Goal: Information Seeking & Learning: Check status

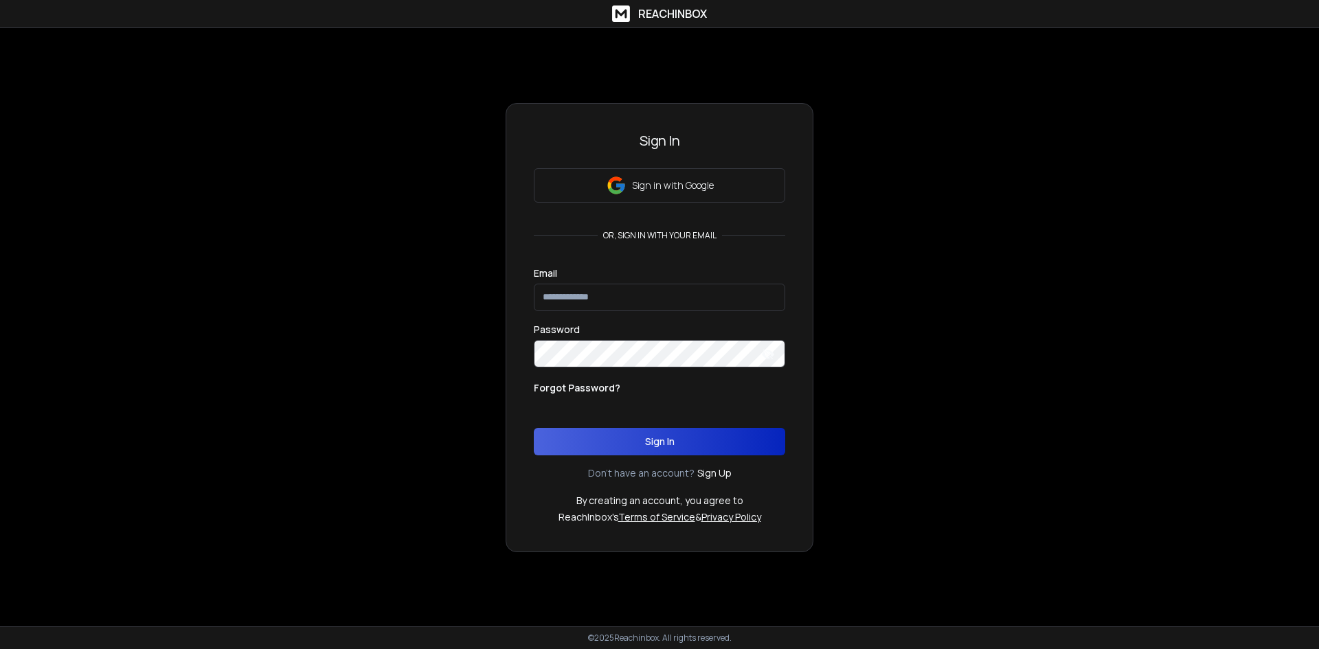
type input "**********"
click at [648, 431] on button "Sign In" at bounding box center [659, 441] width 251 height 27
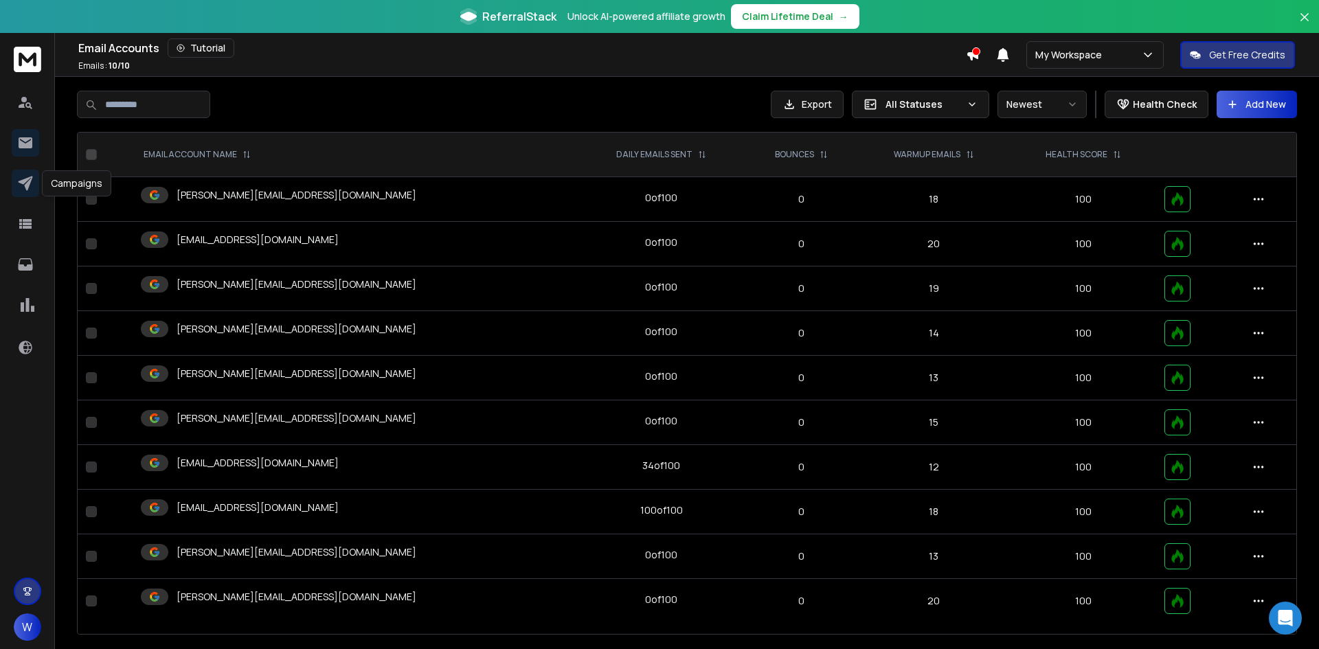
click at [14, 180] on link at bounding box center [25, 183] width 27 height 27
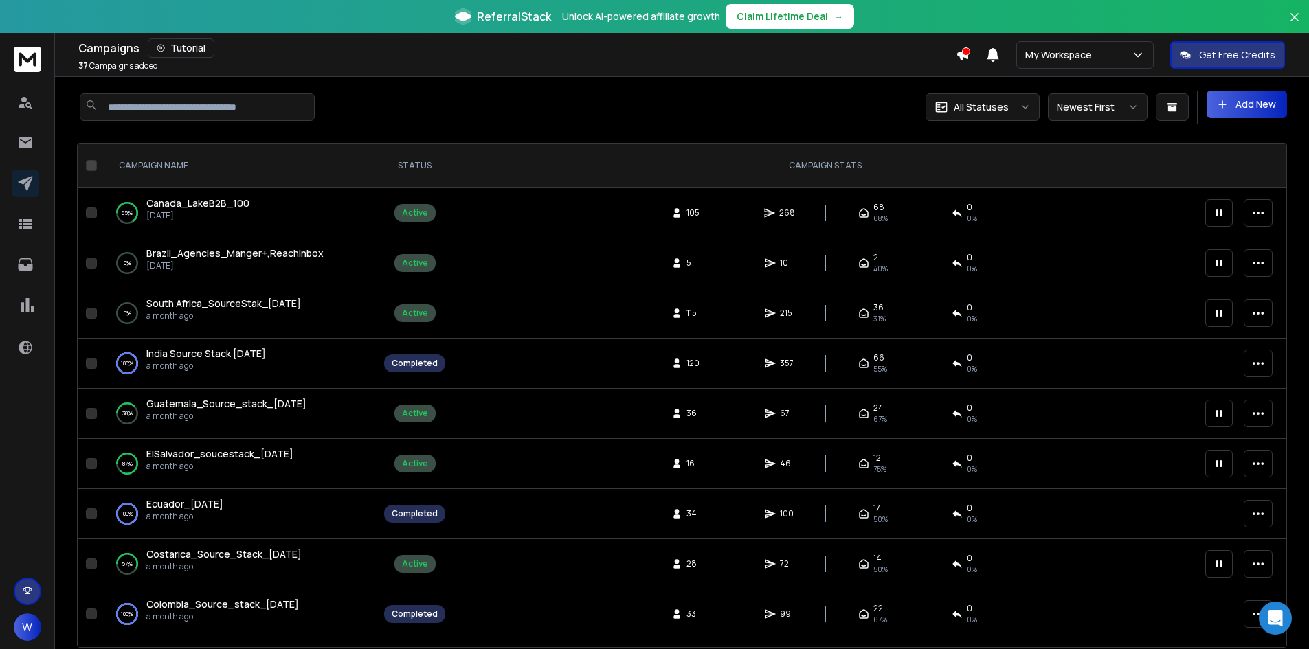
click at [196, 205] on span "Canada_LakeB2B_100" at bounding box center [197, 202] width 103 height 13
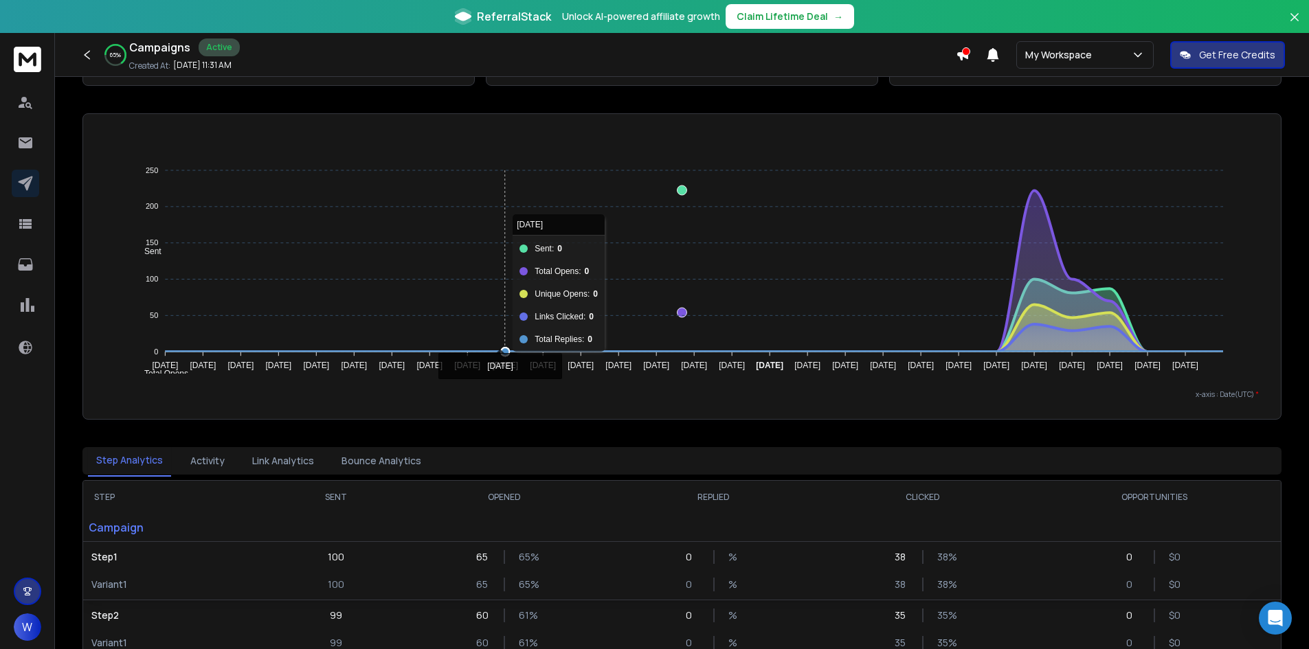
scroll to position [359, 0]
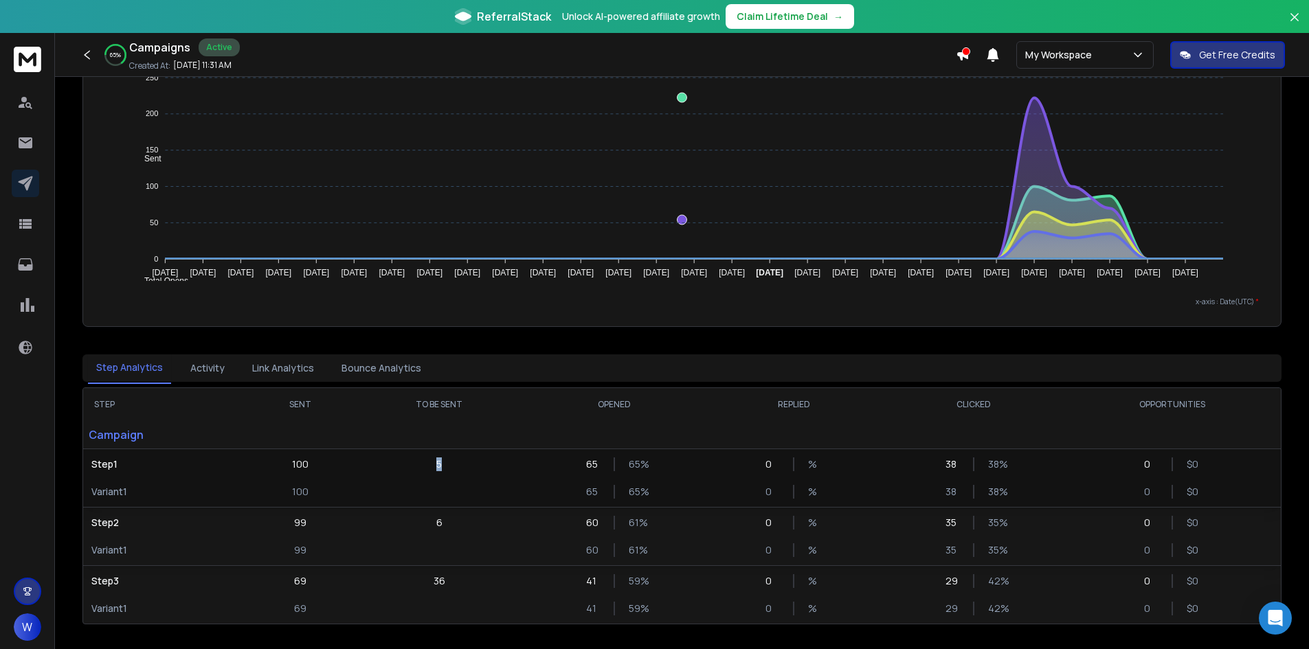
drag, startPoint x: 423, startPoint y: 465, endPoint x: 458, endPoint y: 464, distance: 35.1
click at [465, 464] on div "5" at bounding box center [439, 464] width 153 height 14
drag, startPoint x: 414, startPoint y: 527, endPoint x: 471, endPoint y: 507, distance: 60.4
click at [471, 519] on div "6" at bounding box center [439, 523] width 153 height 14
drag, startPoint x: 466, startPoint y: 470, endPoint x: 429, endPoint y: 469, distance: 37.1
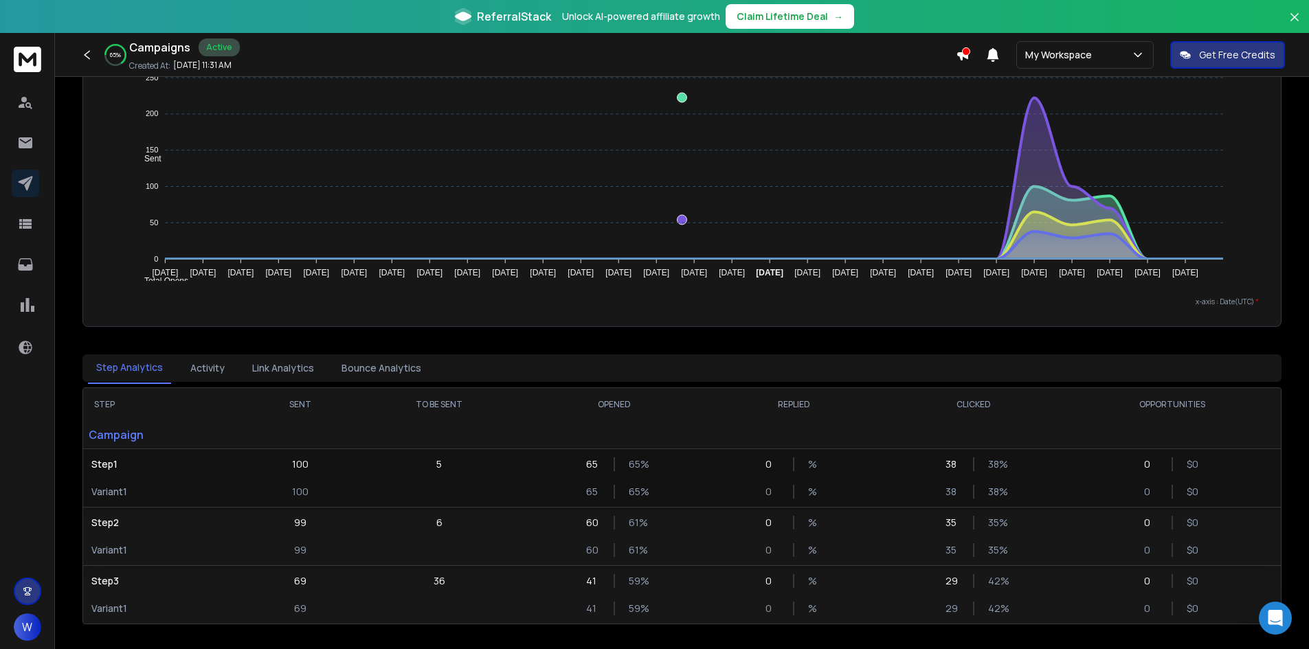
click at [466, 470] on div "5" at bounding box center [439, 464] width 153 height 14
drag, startPoint x: 416, startPoint y: 466, endPoint x: 493, endPoint y: 479, distance: 78.0
click at [493, 473] on td "5" at bounding box center [439, 478] width 170 height 58
drag, startPoint x: 414, startPoint y: 525, endPoint x: 486, endPoint y: 512, distance: 72.6
click at [484, 532] on td "6" at bounding box center [439, 537] width 170 height 58
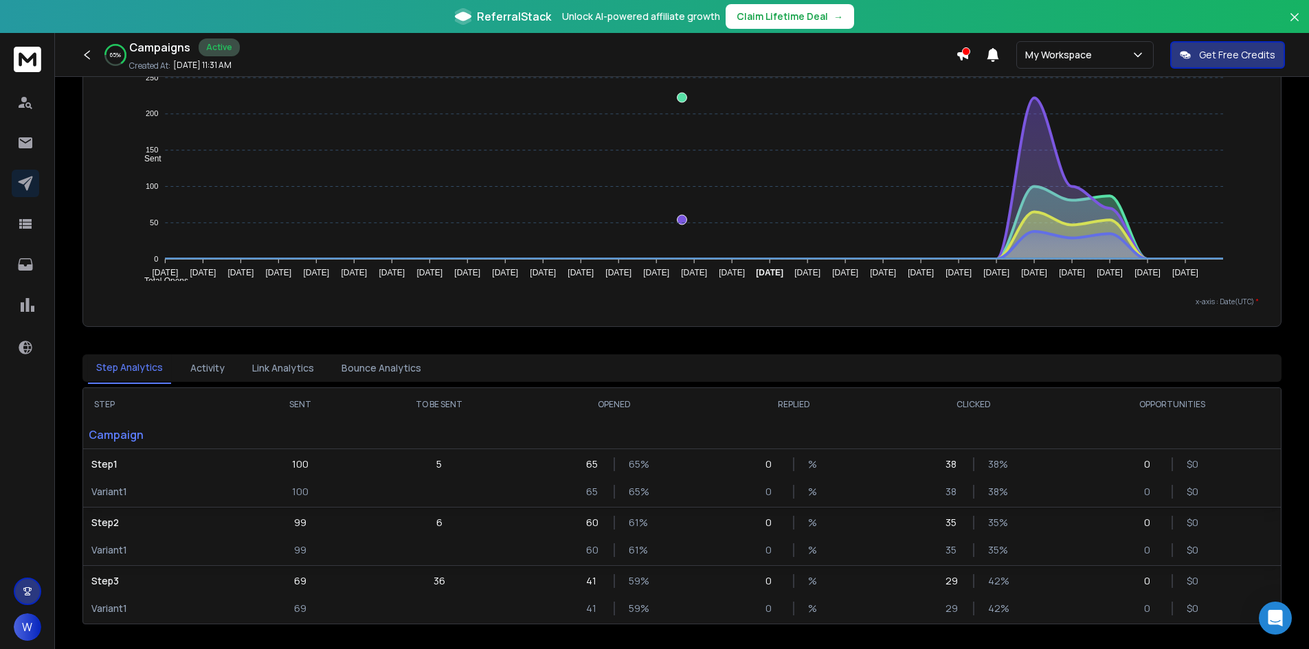
click at [522, 375] on div "Step Analytics Activity Link Analytics Bounce Analytics" at bounding box center [681, 367] width 1199 height 27
drag, startPoint x: 420, startPoint y: 460, endPoint x: 460, endPoint y: 470, distance: 41.2
click at [460, 470] on div "5" at bounding box center [439, 464] width 153 height 14
drag, startPoint x: 428, startPoint y: 517, endPoint x: 472, endPoint y: 530, distance: 45.9
click at [472, 528] on div "6" at bounding box center [439, 523] width 153 height 14
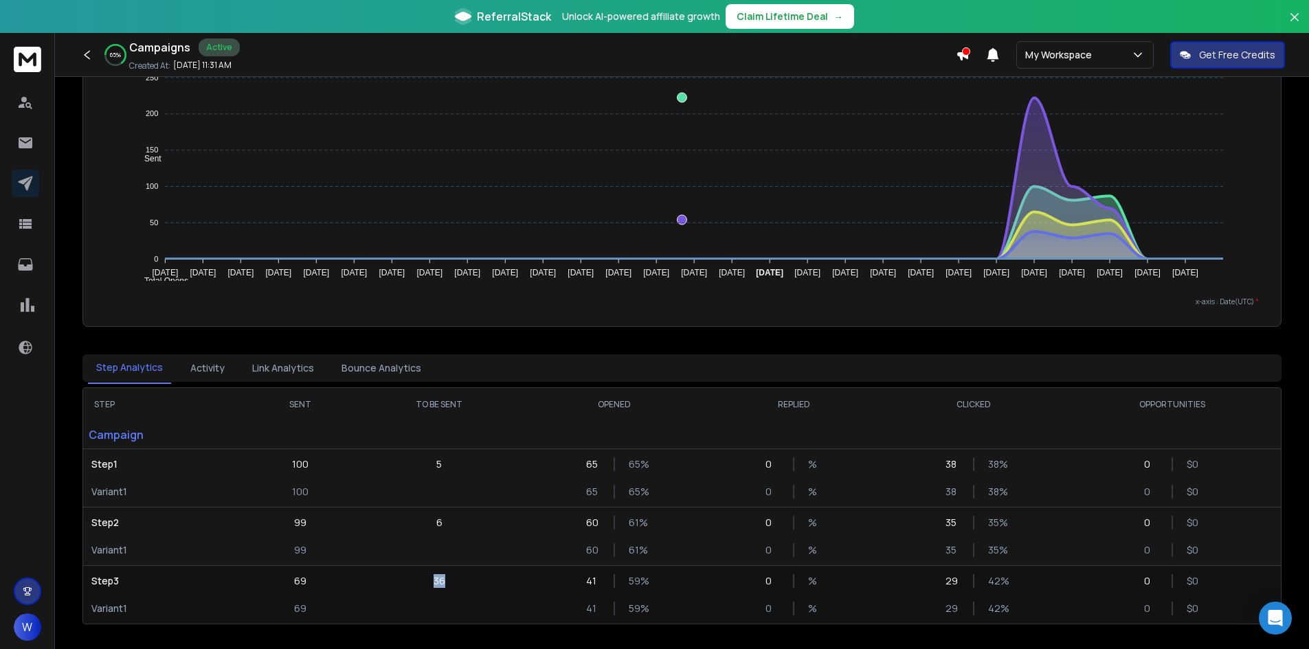
drag, startPoint x: 416, startPoint y: 585, endPoint x: 466, endPoint y: 591, distance: 50.4
click at [466, 591] on td "36" at bounding box center [439, 595] width 170 height 58
click at [455, 580] on div "36" at bounding box center [439, 581] width 153 height 14
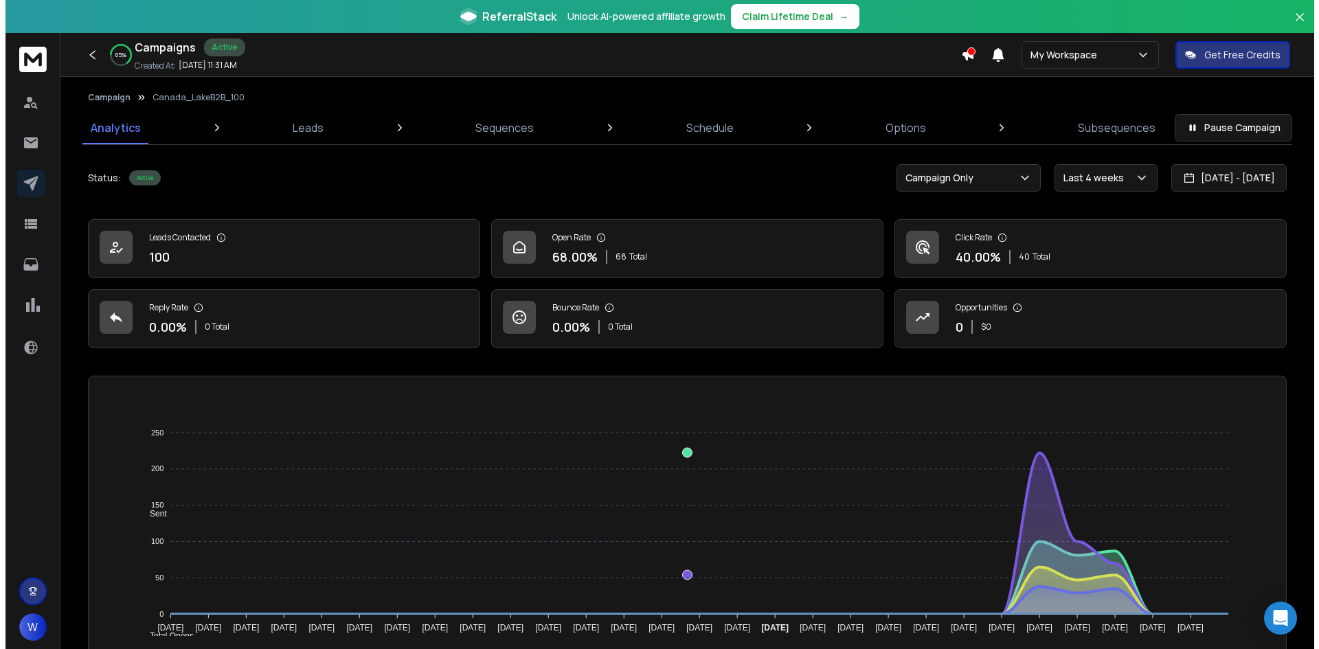
scroll to position [0, 0]
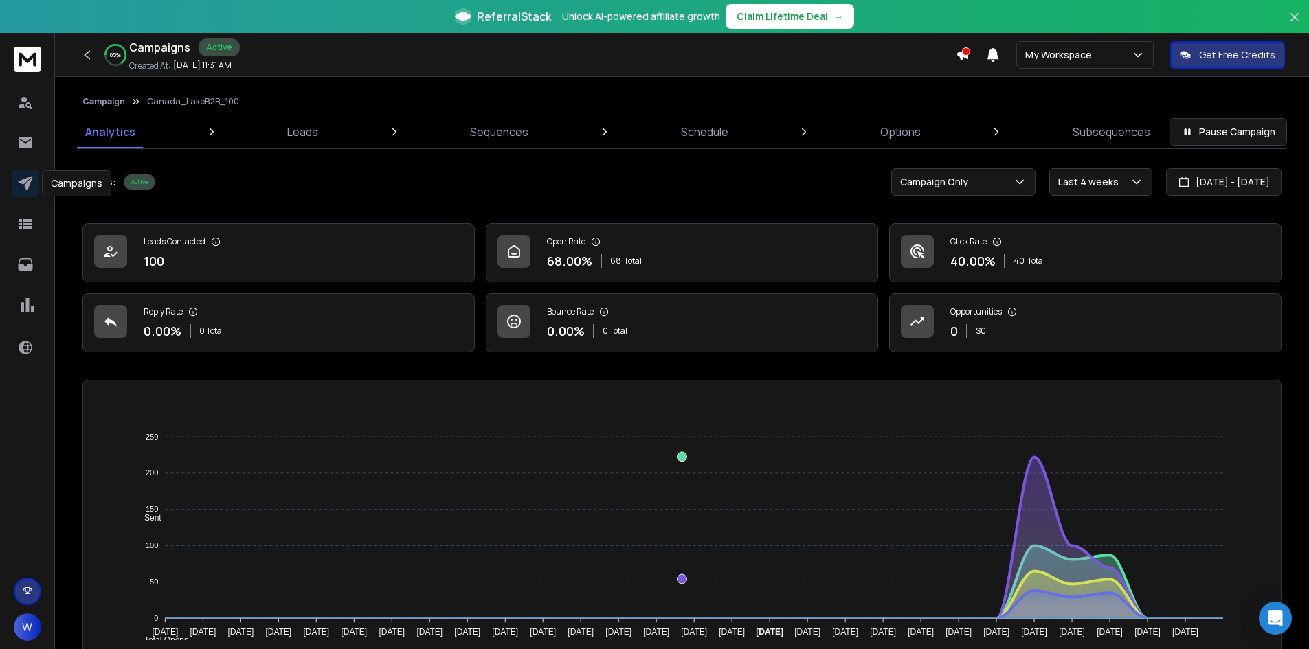
click at [25, 180] on icon at bounding box center [25, 184] width 14 height 14
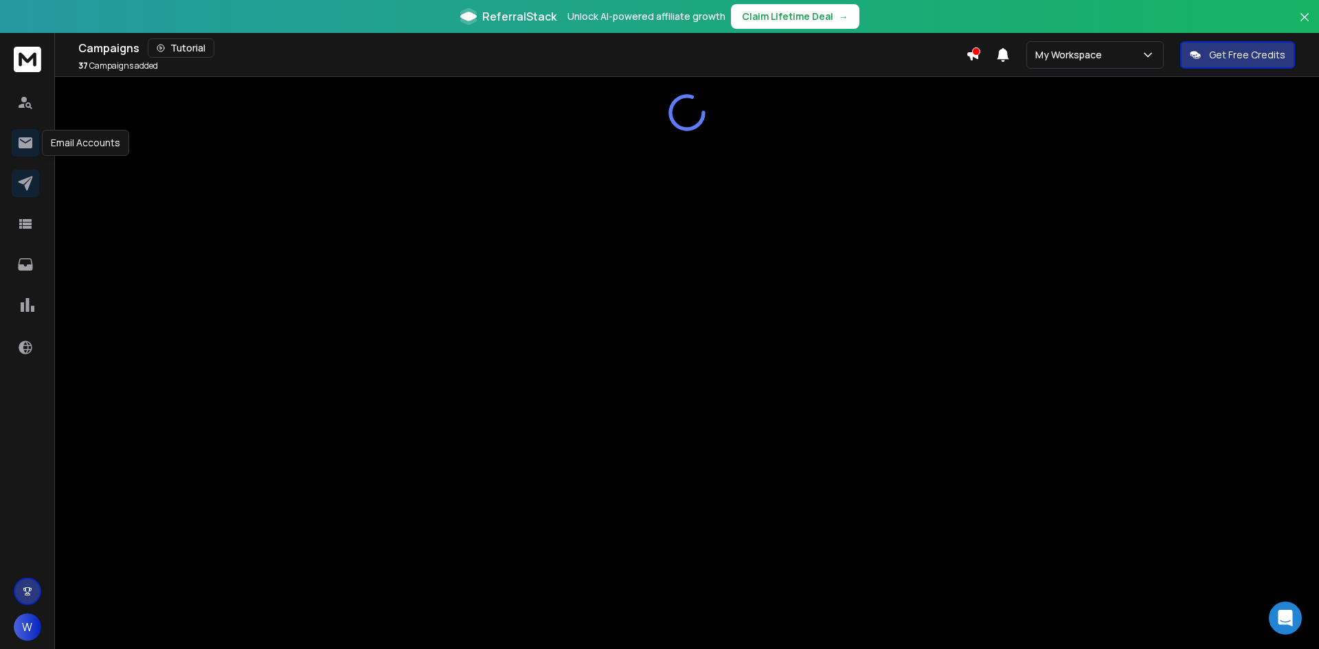
click at [21, 137] on icon at bounding box center [26, 142] width 14 height 11
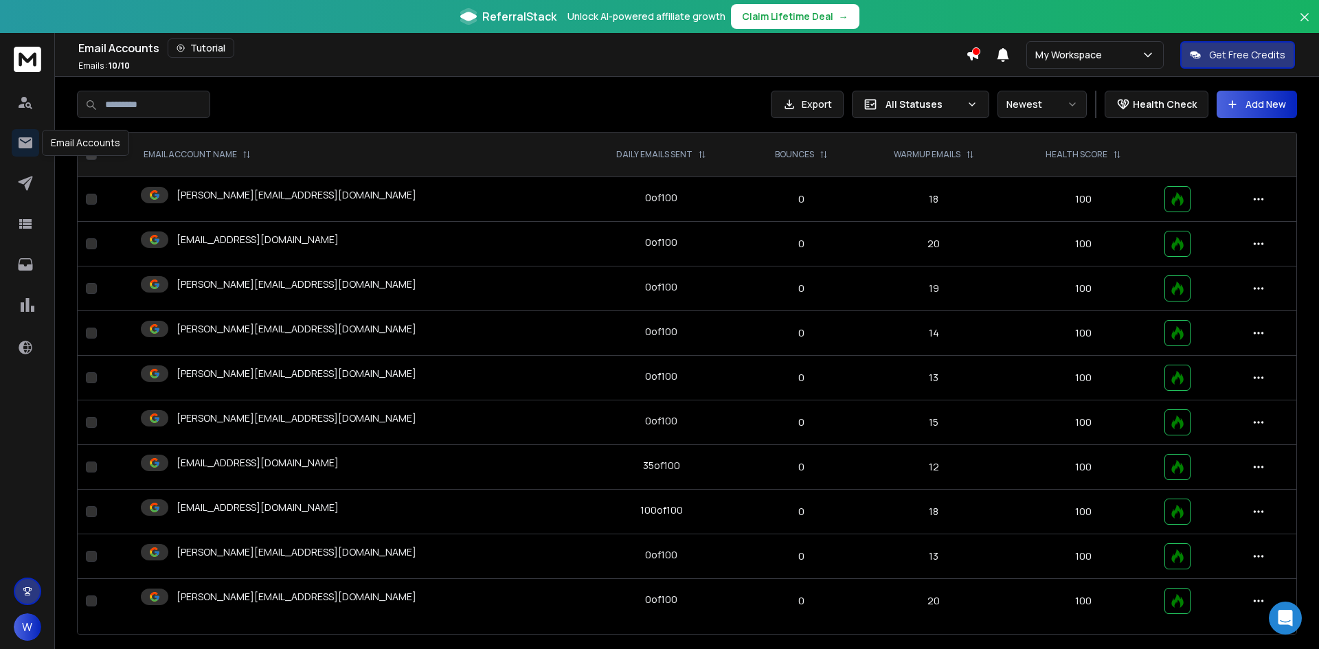
click at [251, 192] on p "kris@whatjobs.international" at bounding box center [297, 195] width 240 height 14
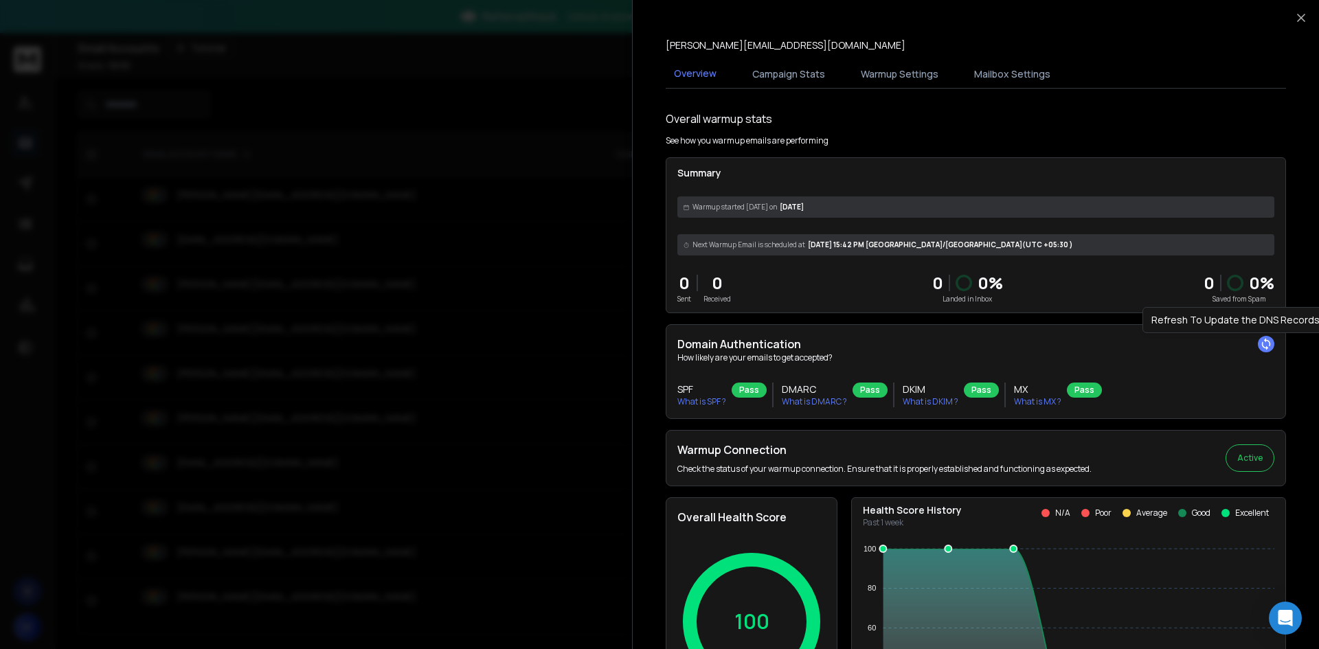
click at [1263, 343] on icon at bounding box center [1266, 344] width 14 height 14
click at [1296, 13] on icon "button" at bounding box center [1301, 18] width 14 height 14
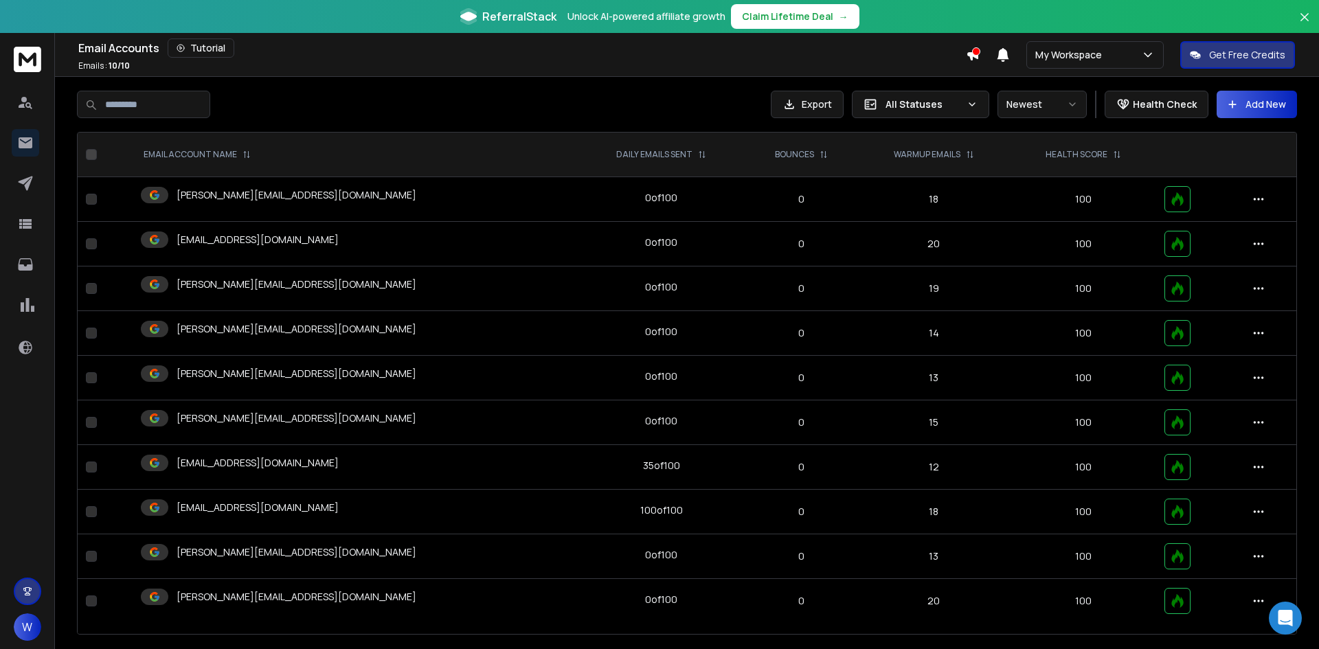
click at [271, 463] on p "saritadesai@whatjobs.international" at bounding box center [258, 463] width 162 height 14
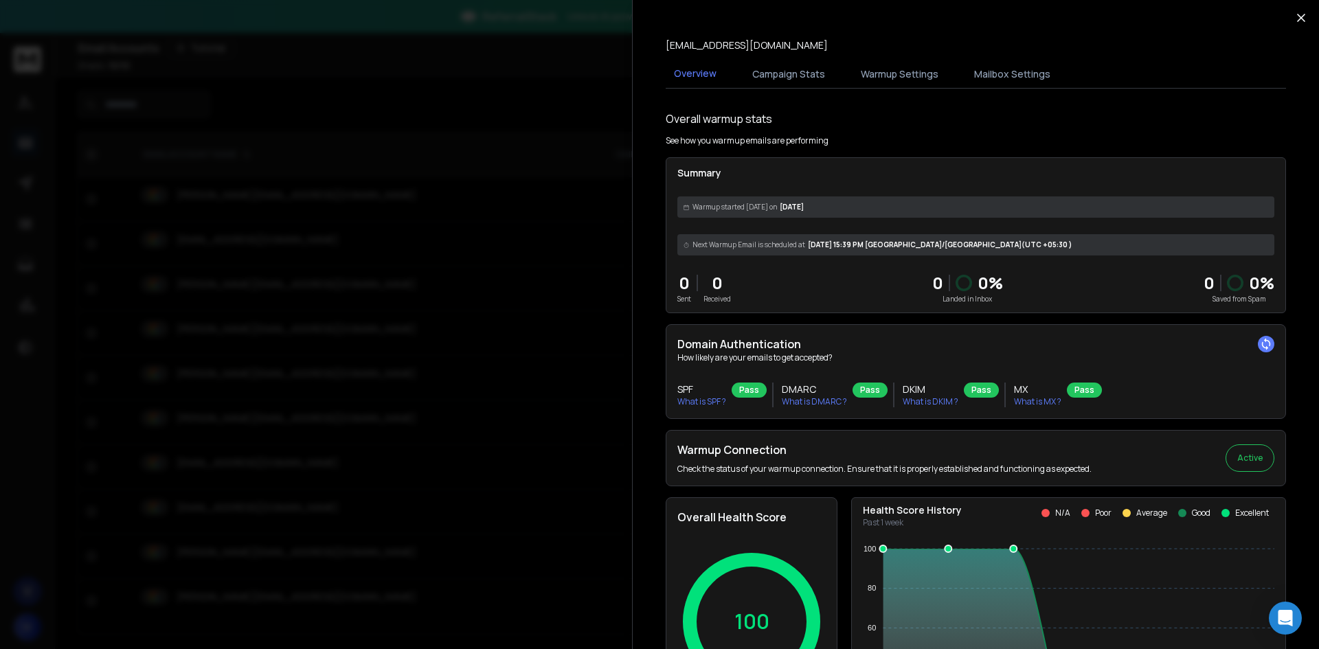
click at [1301, 13] on icon "button" at bounding box center [1301, 18] width 14 height 14
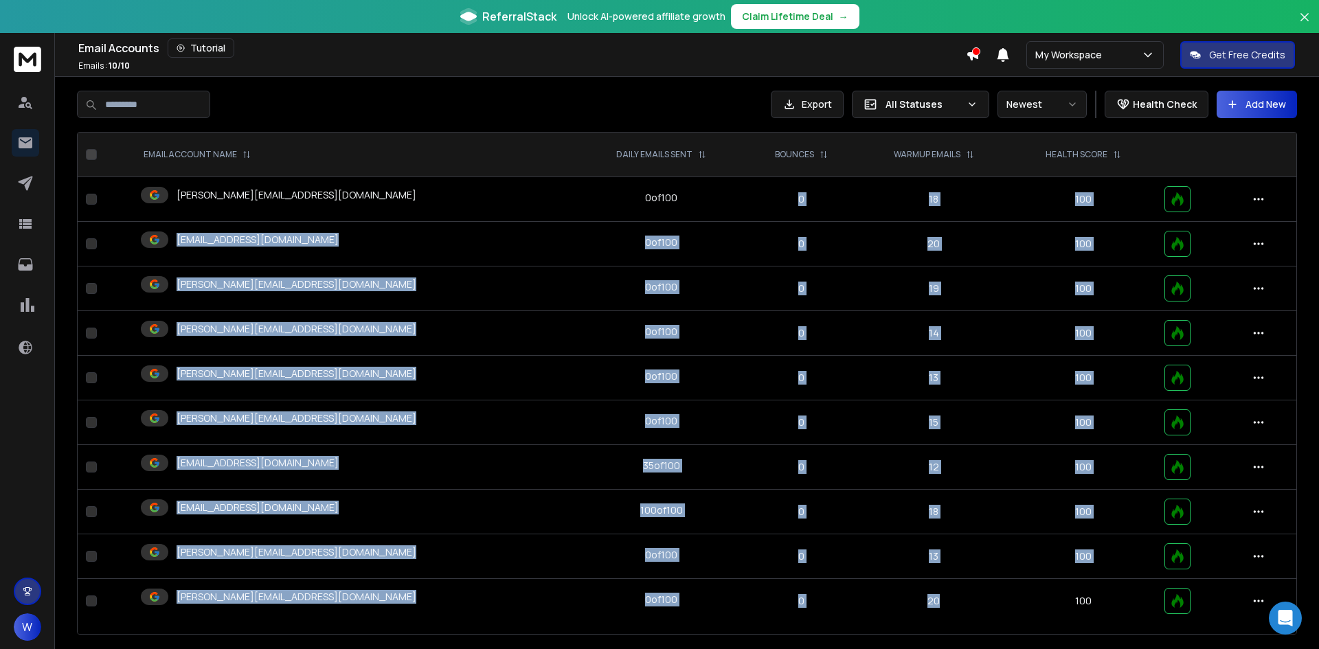
drag, startPoint x: 745, startPoint y: 196, endPoint x: 579, endPoint y: 531, distance: 373.3
click at [879, 622] on tbody "kris@whatjobs.international 0 of 100 0 18 100 elenasecchi@whatjobs.internationa…" at bounding box center [687, 400] width 1219 height 447
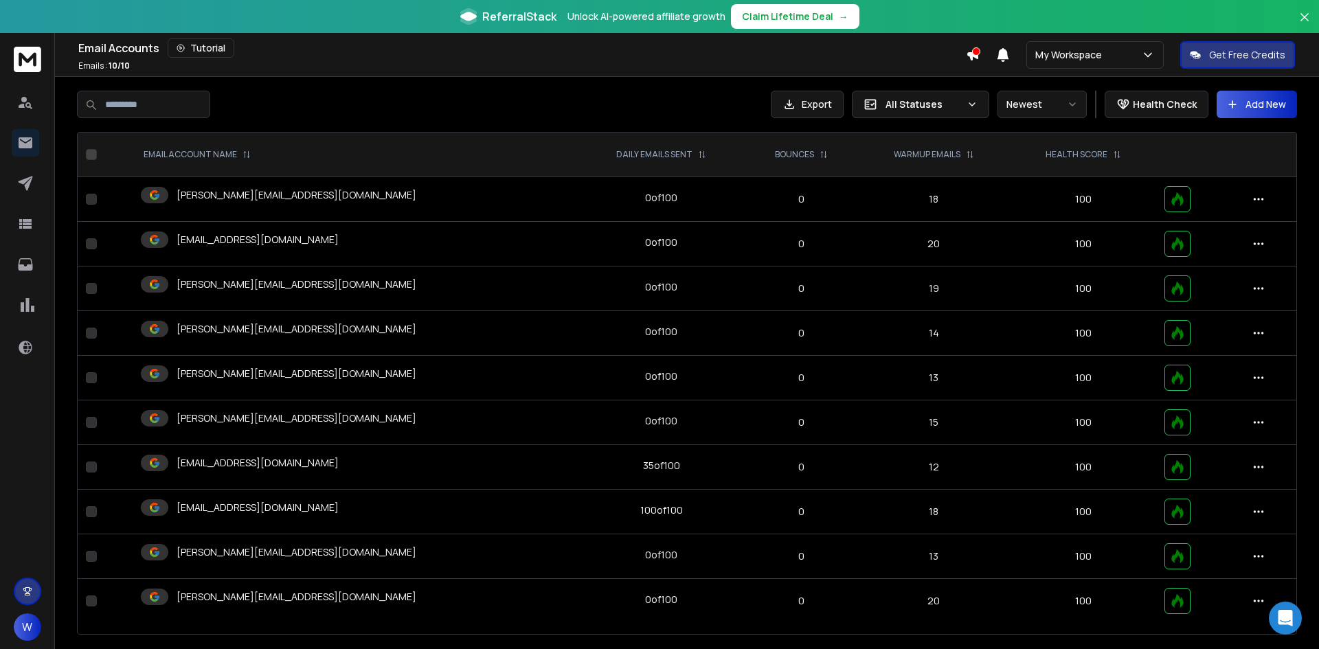
click at [436, 149] on div "EMAIL ACCOUNT NAME" at bounding box center [355, 154] width 423 height 11
click at [34, 188] on link at bounding box center [25, 183] width 27 height 27
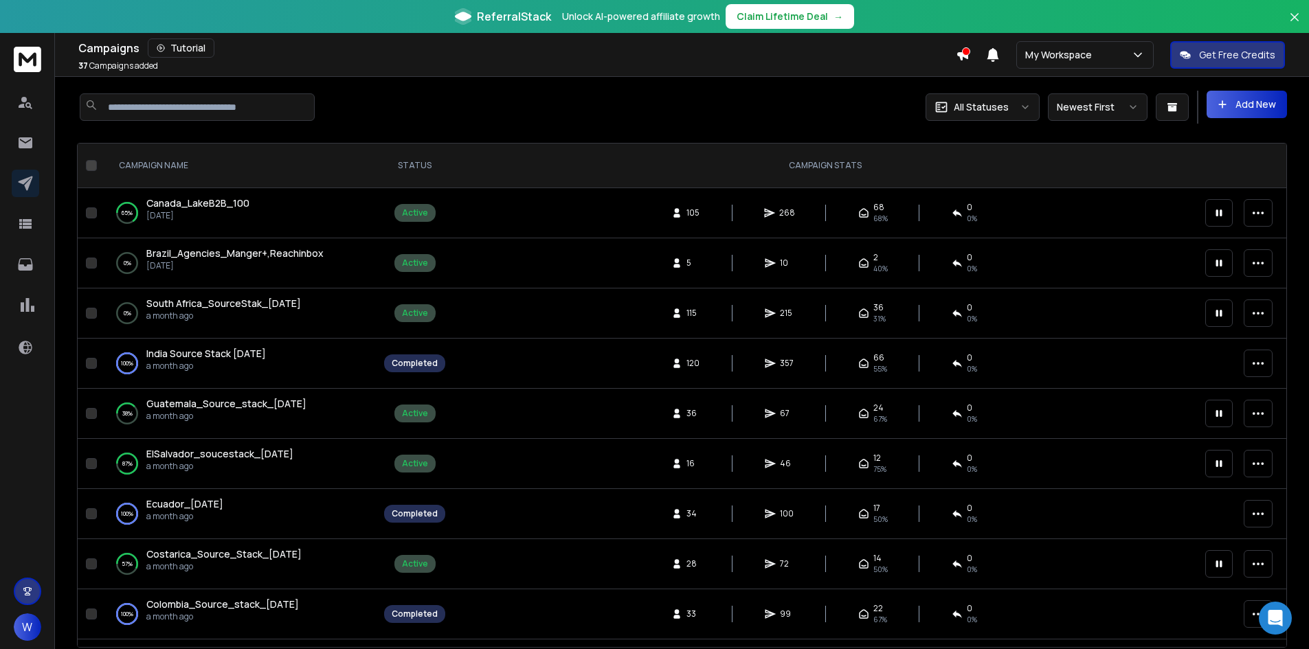
click at [167, 109] on input at bounding box center [197, 106] width 235 height 27
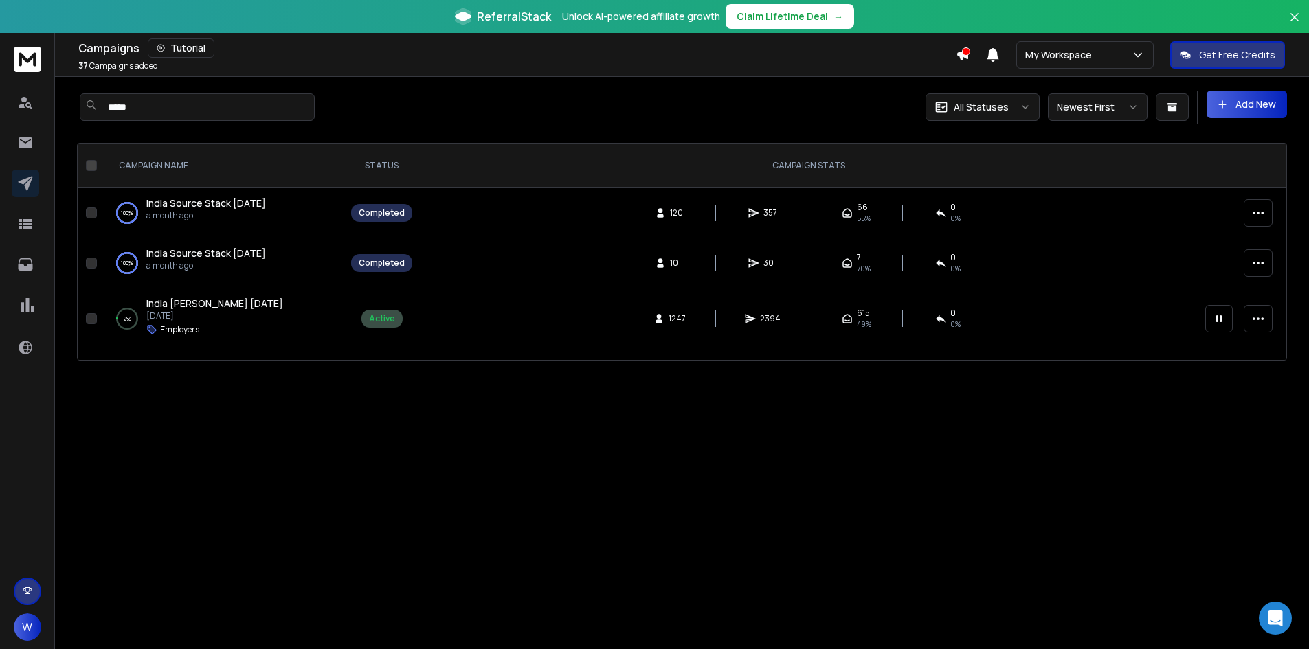
type input "*****"
click at [216, 301] on span "India [PERSON_NAME] [DATE]" at bounding box center [214, 303] width 137 height 13
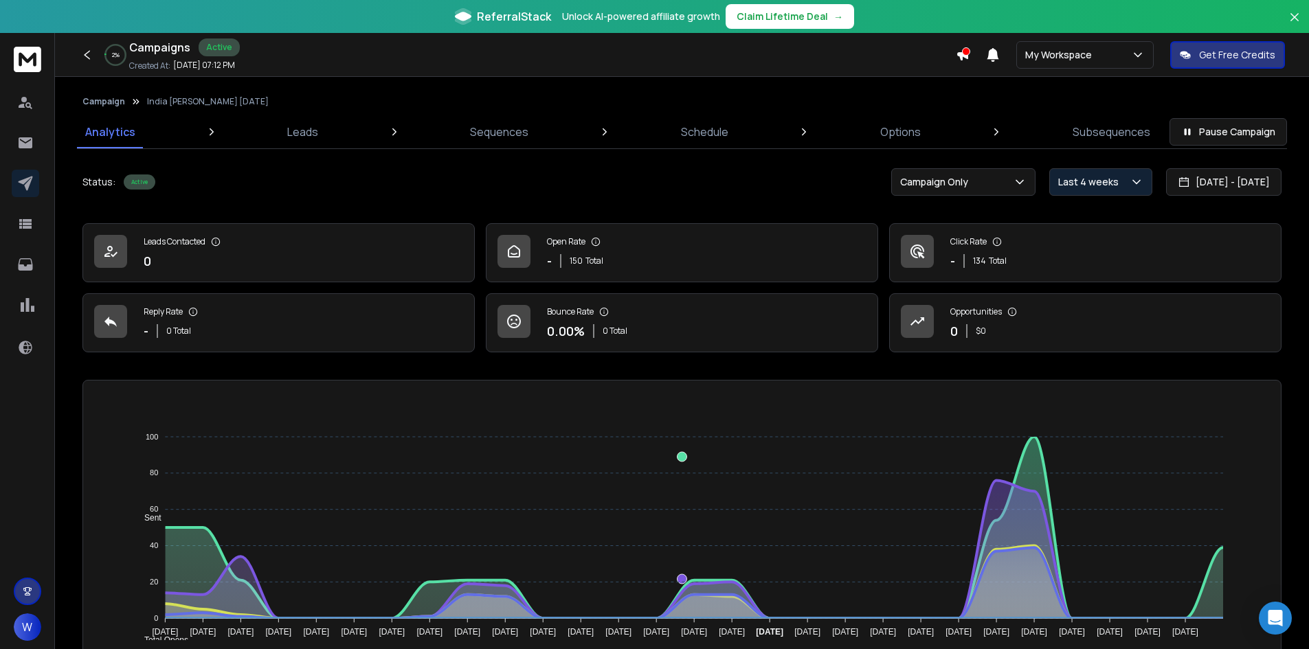
click at [1089, 180] on div "Last 4 weeks" at bounding box center [1100, 182] width 85 height 14
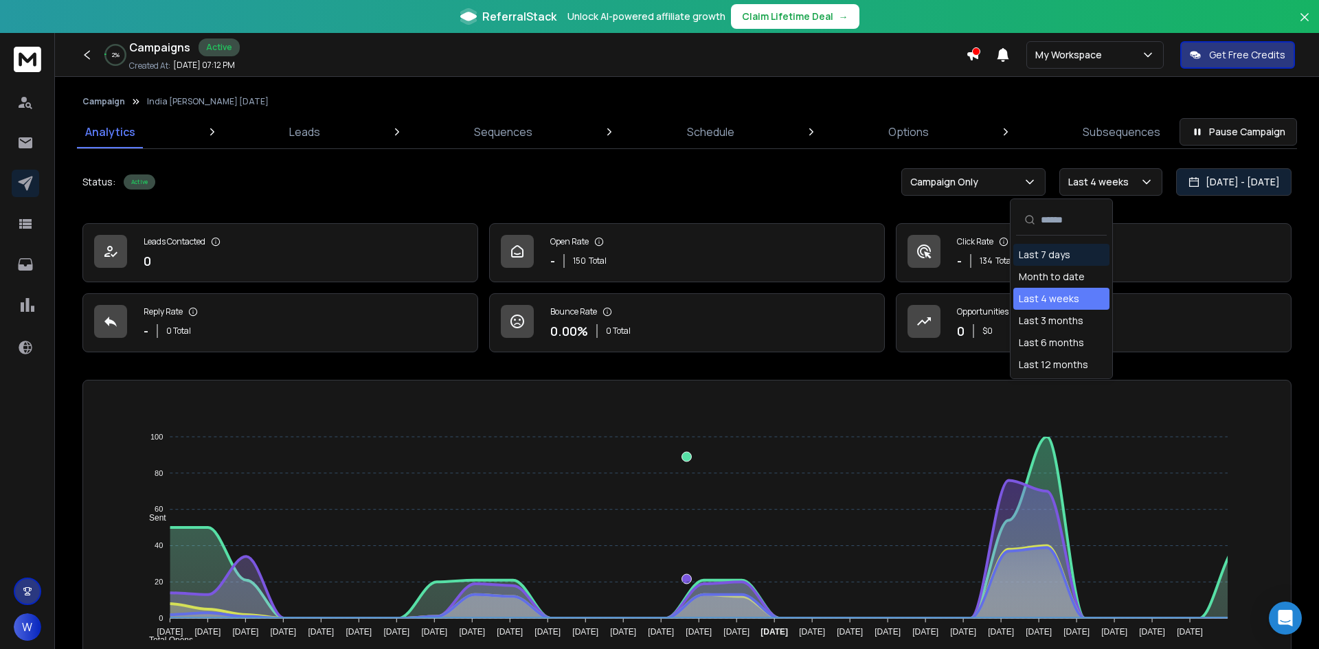
click at [1183, 175] on button "15 Sep 2025 - 13 Oct 2025" at bounding box center [1233, 181] width 115 height 27
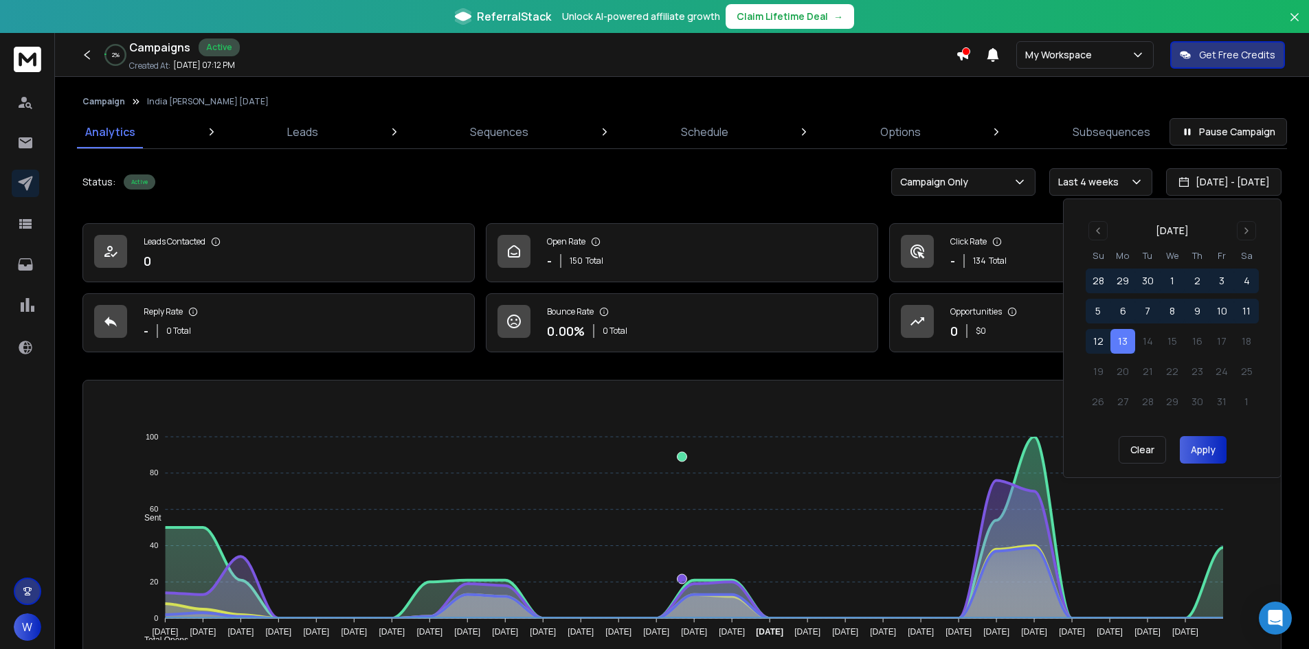
click at [1225, 315] on button "10" at bounding box center [1221, 311] width 25 height 25
click at [1219, 306] on button "10" at bounding box center [1221, 311] width 25 height 25
click at [1201, 447] on button "Apply" at bounding box center [1202, 449] width 47 height 27
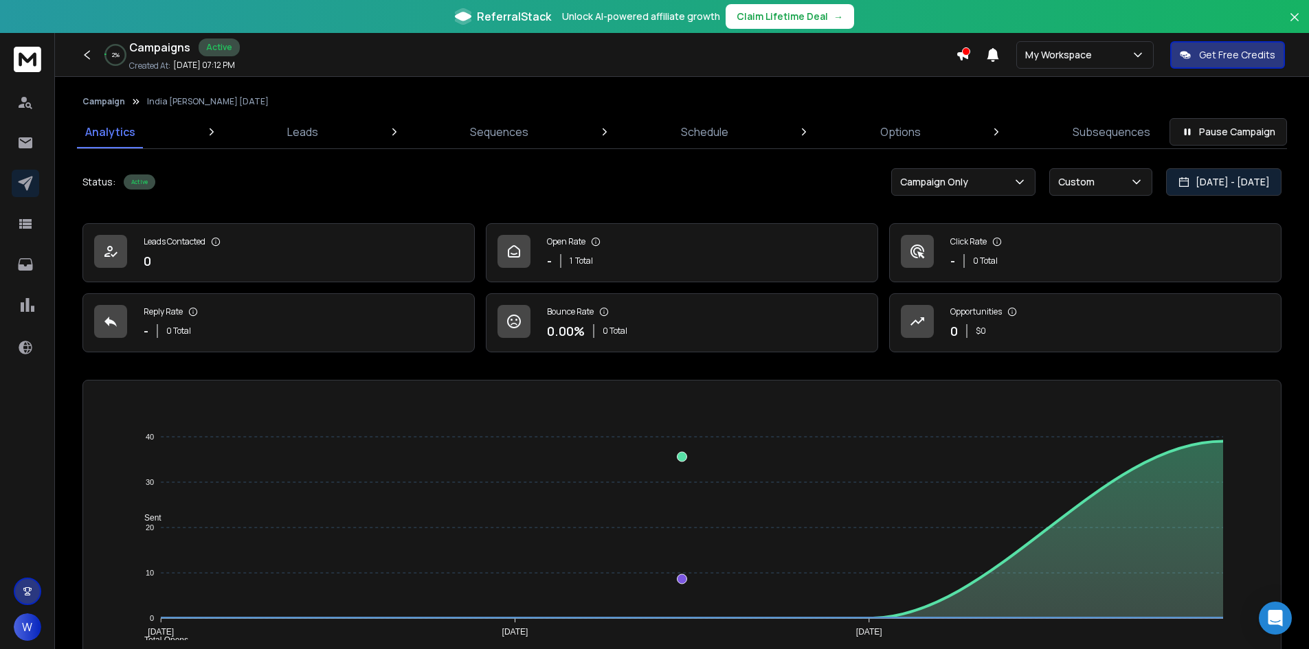
click at [1196, 182] on button "10 Oct 2025 - 13 Oct 2025" at bounding box center [1223, 181] width 115 height 27
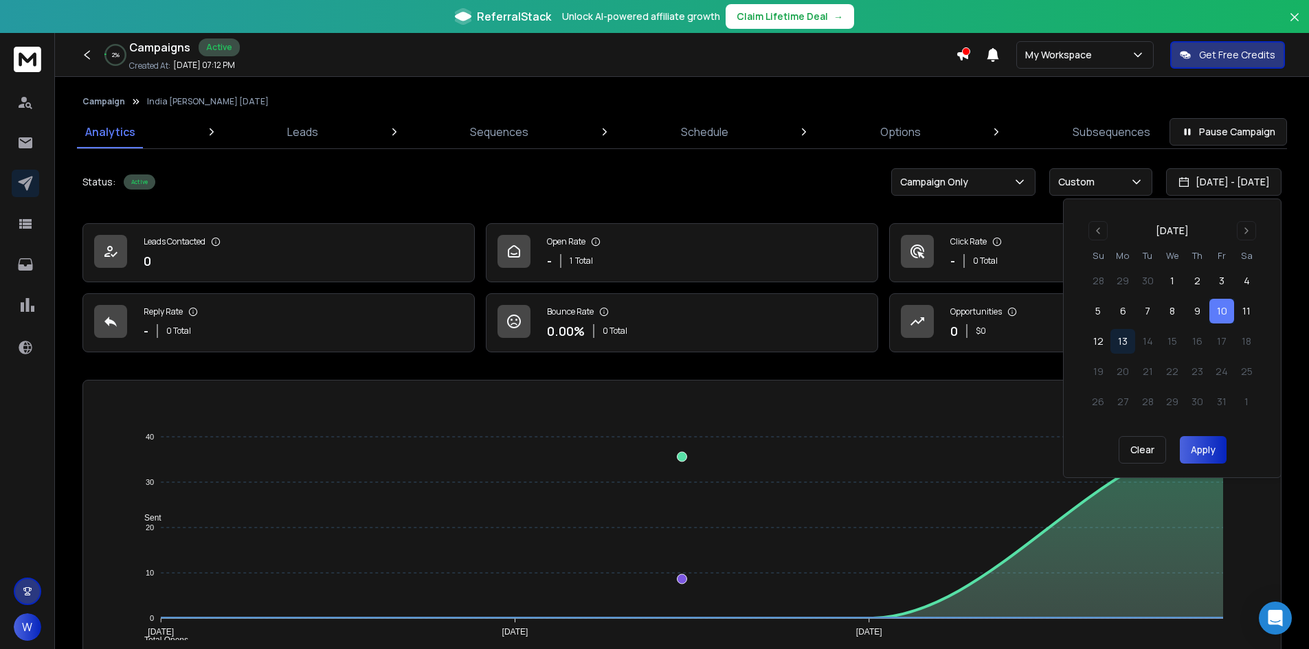
click at [1219, 313] on button "10" at bounding box center [1221, 311] width 25 height 25
click at [1205, 449] on button "Apply" at bounding box center [1202, 449] width 47 height 27
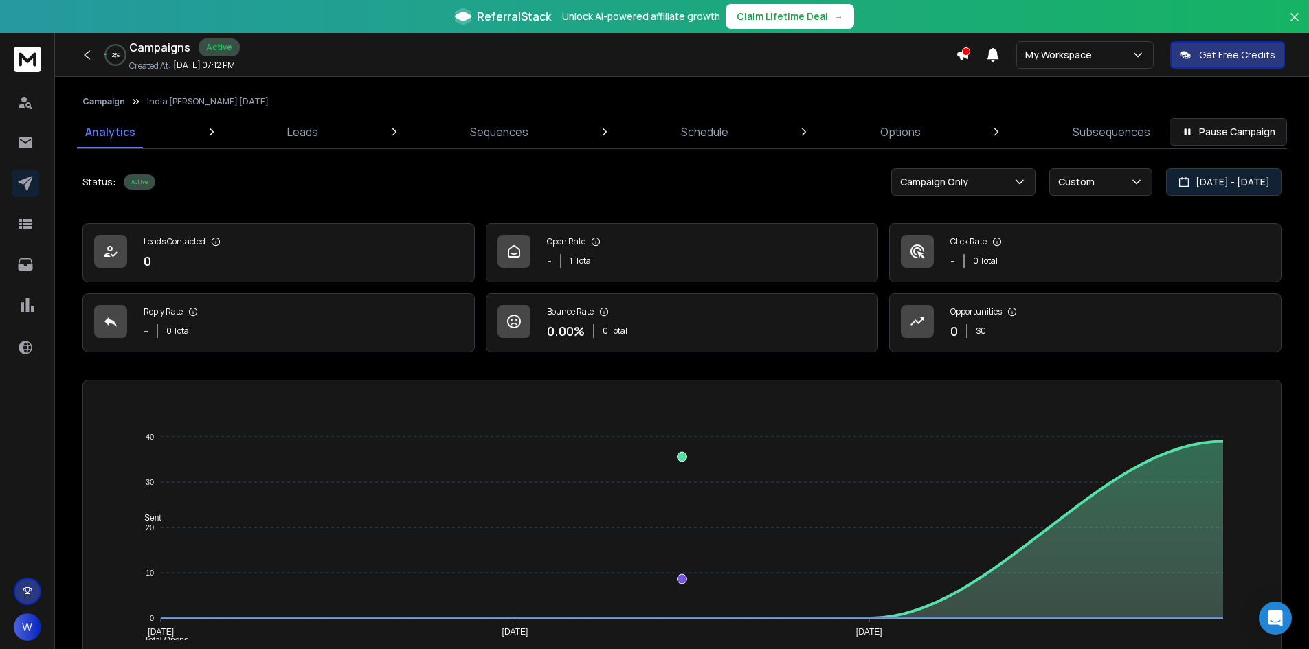
click at [1196, 184] on button "10 Oct 2025 - 13 Oct 2025" at bounding box center [1223, 181] width 115 height 27
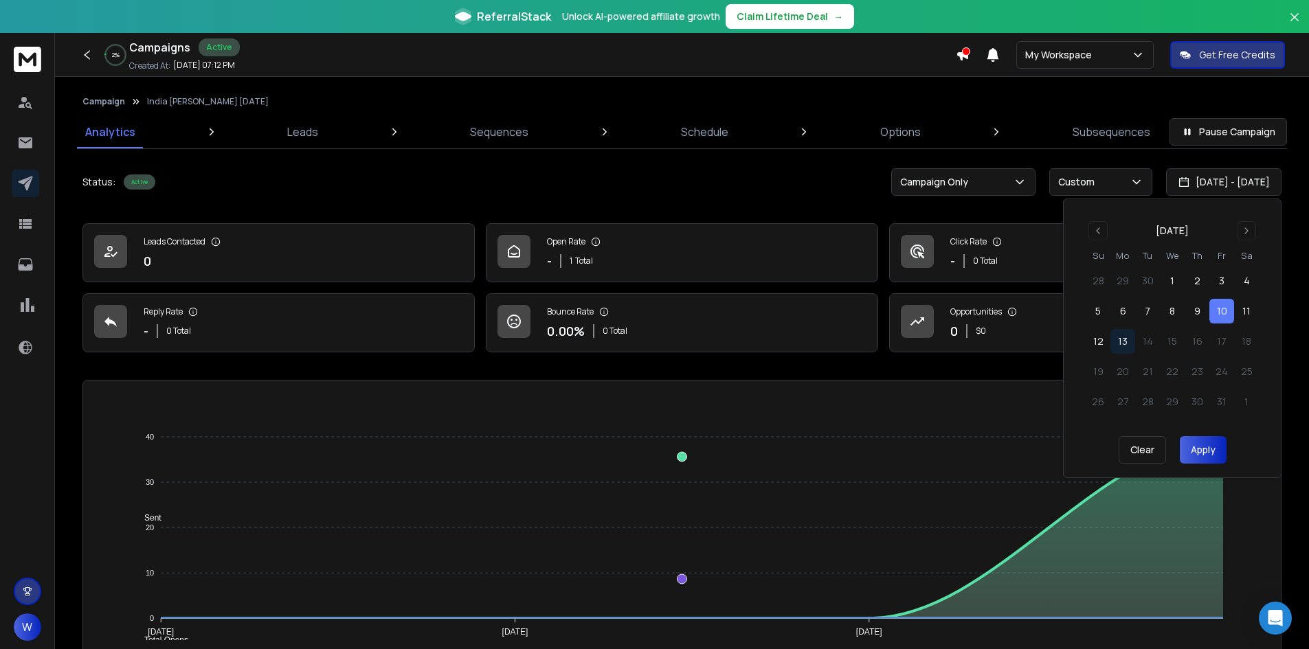
click at [1224, 308] on button "10" at bounding box center [1221, 311] width 25 height 25
click at [1175, 179] on button "10 Oct 2025 - 13 Oct 2025" at bounding box center [1223, 181] width 115 height 27
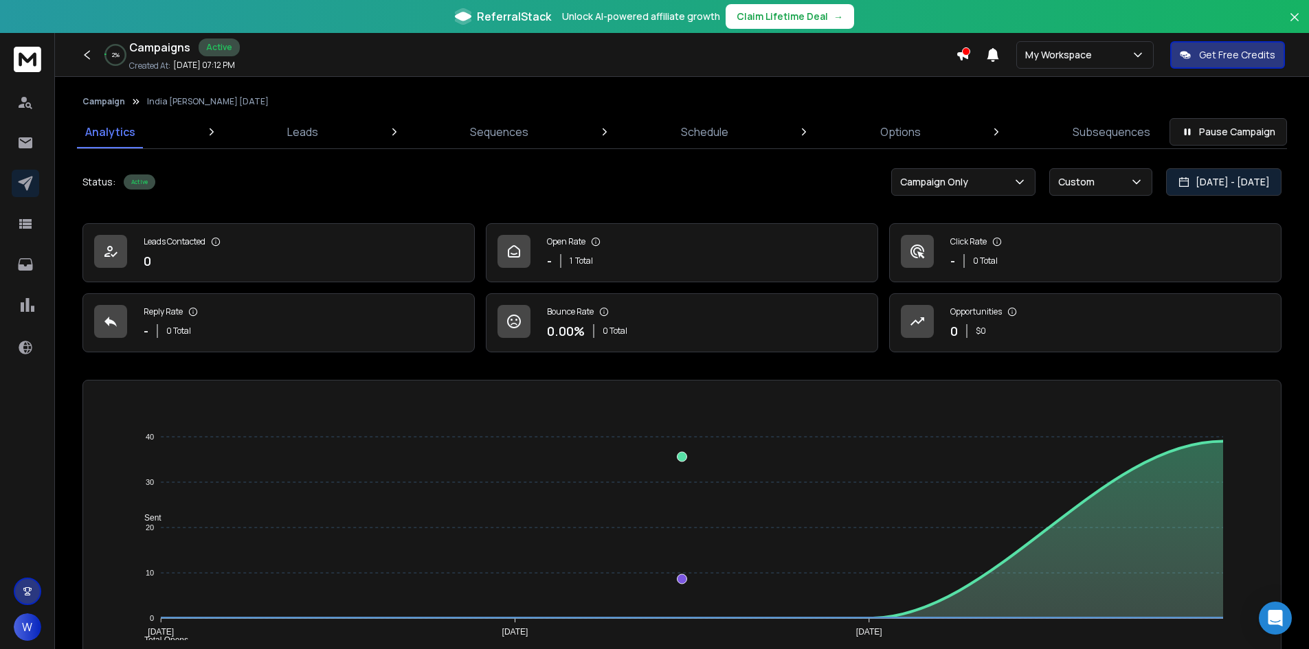
click at [1175, 179] on button "10 Oct 2025 - 13 Oct 2025" at bounding box center [1223, 181] width 115 height 27
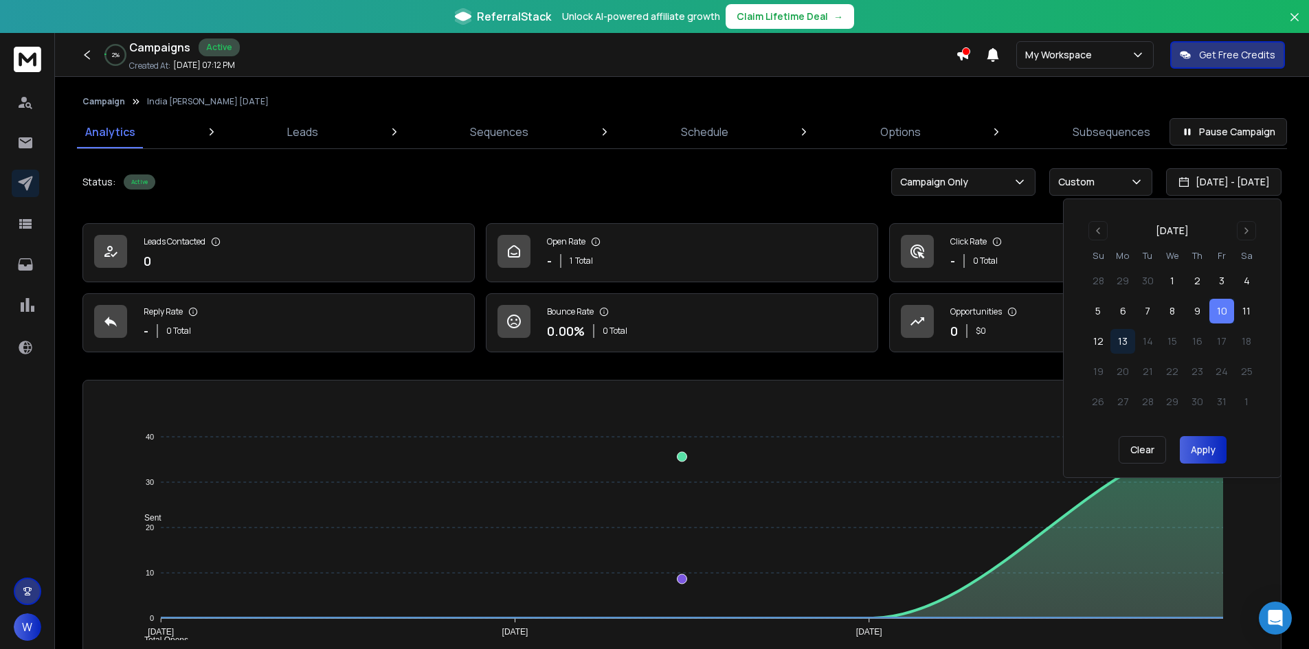
click at [1122, 338] on button "13" at bounding box center [1122, 341] width 25 height 25
click at [1229, 306] on button "10" at bounding box center [1221, 311] width 25 height 25
click at [1228, 306] on button "10" at bounding box center [1221, 311] width 25 height 25
click at [1210, 449] on button "Apply" at bounding box center [1202, 449] width 47 height 27
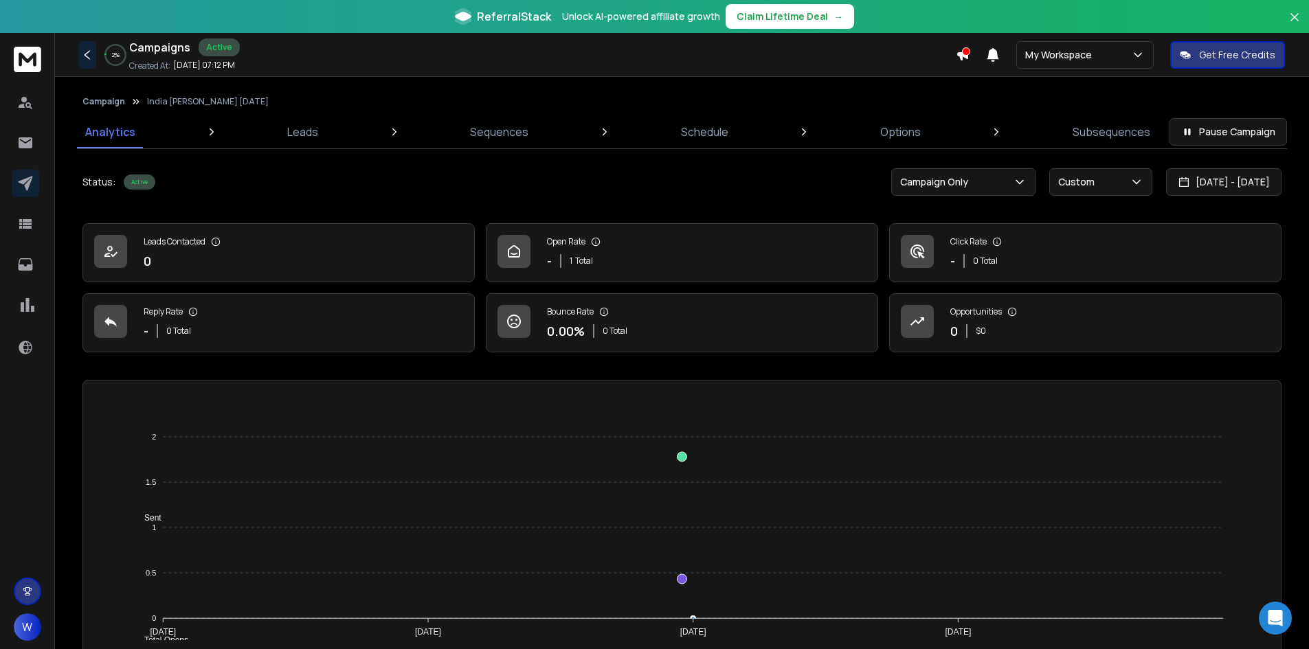
click at [91, 47] on button at bounding box center [87, 54] width 18 height 27
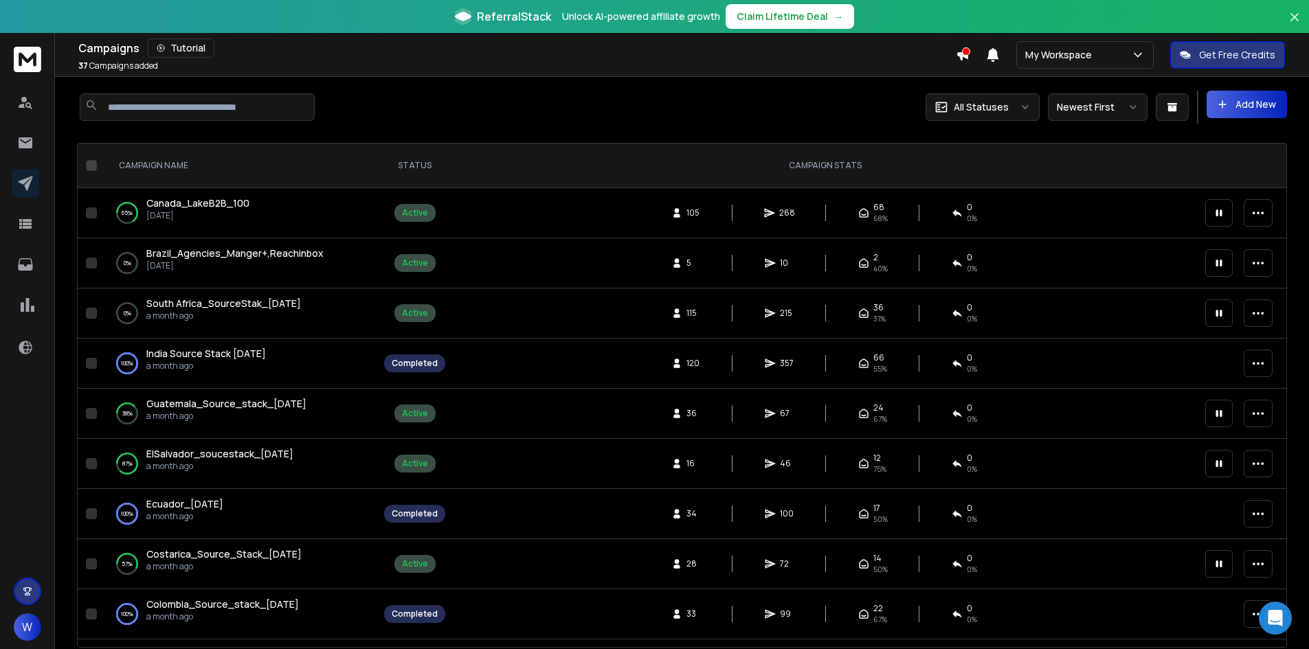
click at [170, 95] on input at bounding box center [197, 106] width 235 height 27
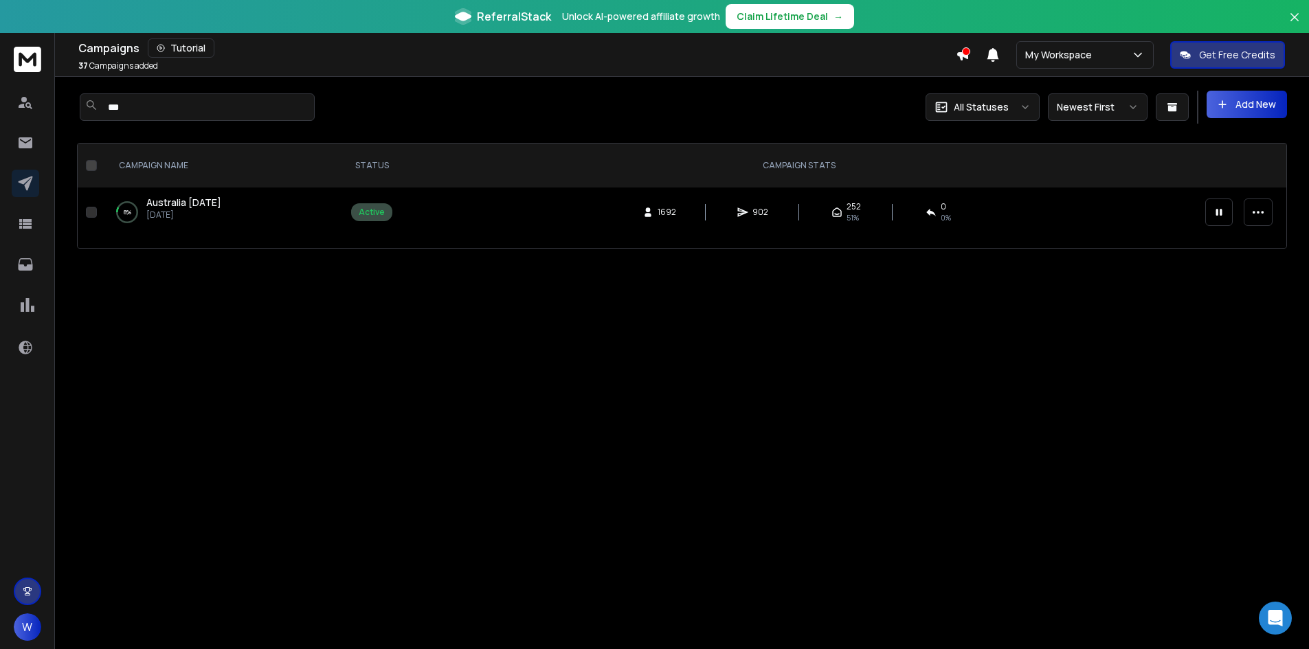
type input "***"
click at [199, 194] on td "8 % Australia 30/06/25 3 months ago" at bounding box center [222, 212] width 240 height 49
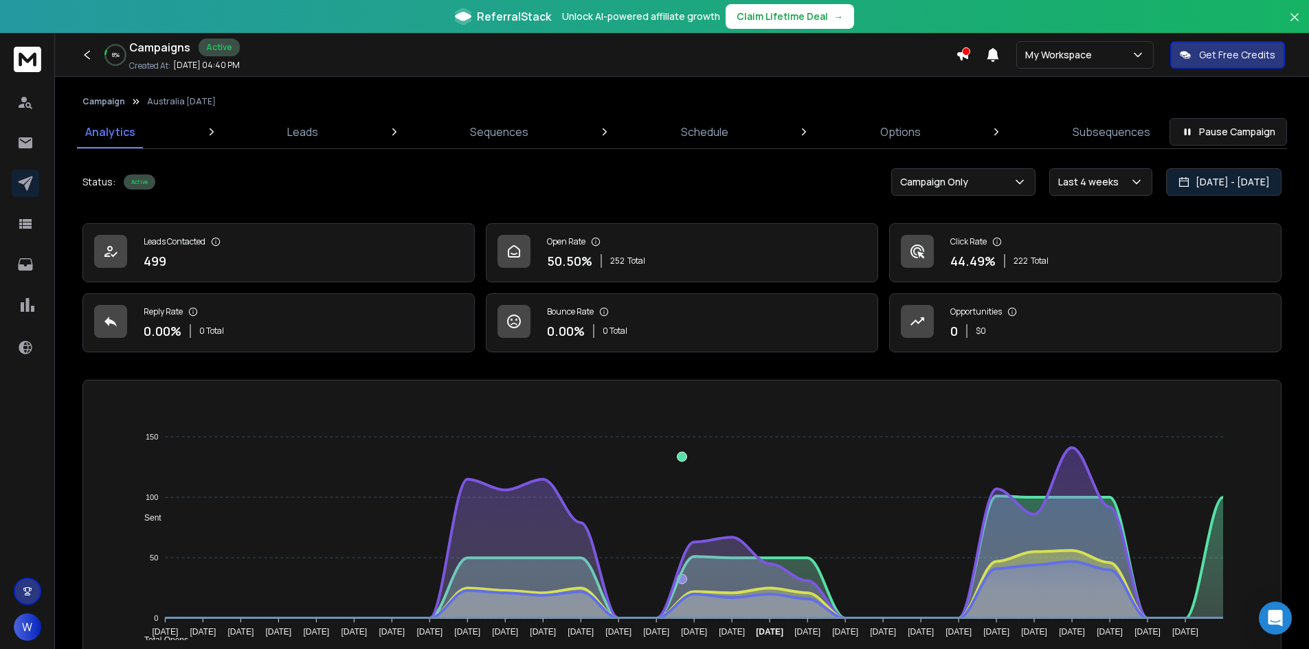
click at [1166, 175] on button "15 Sep 2025 - 13 Oct 2025" at bounding box center [1223, 181] width 115 height 27
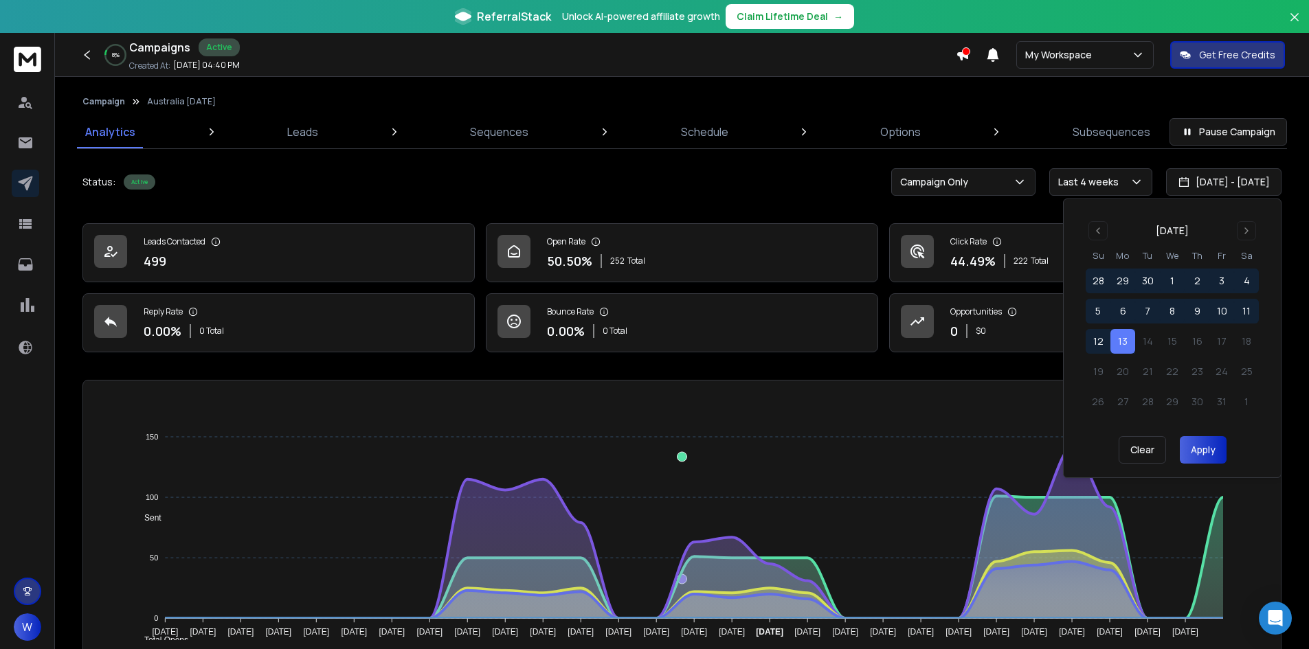
click at [1177, 312] on button "8" at bounding box center [1172, 311] width 25 height 25
click at [1126, 342] on button "13" at bounding box center [1122, 341] width 25 height 25
click at [1199, 449] on button "Apply" at bounding box center [1202, 449] width 47 height 27
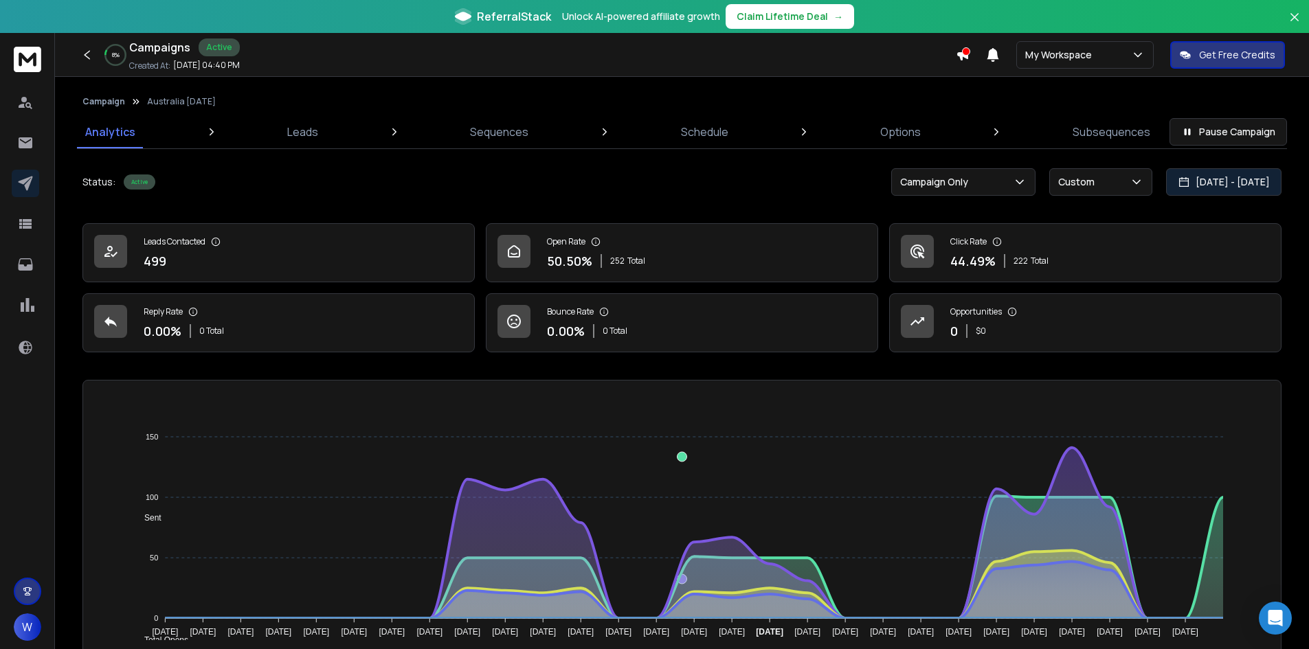
click at [1188, 184] on button "15 Sep 2025 - 13 Oct 2025" at bounding box center [1223, 181] width 115 height 27
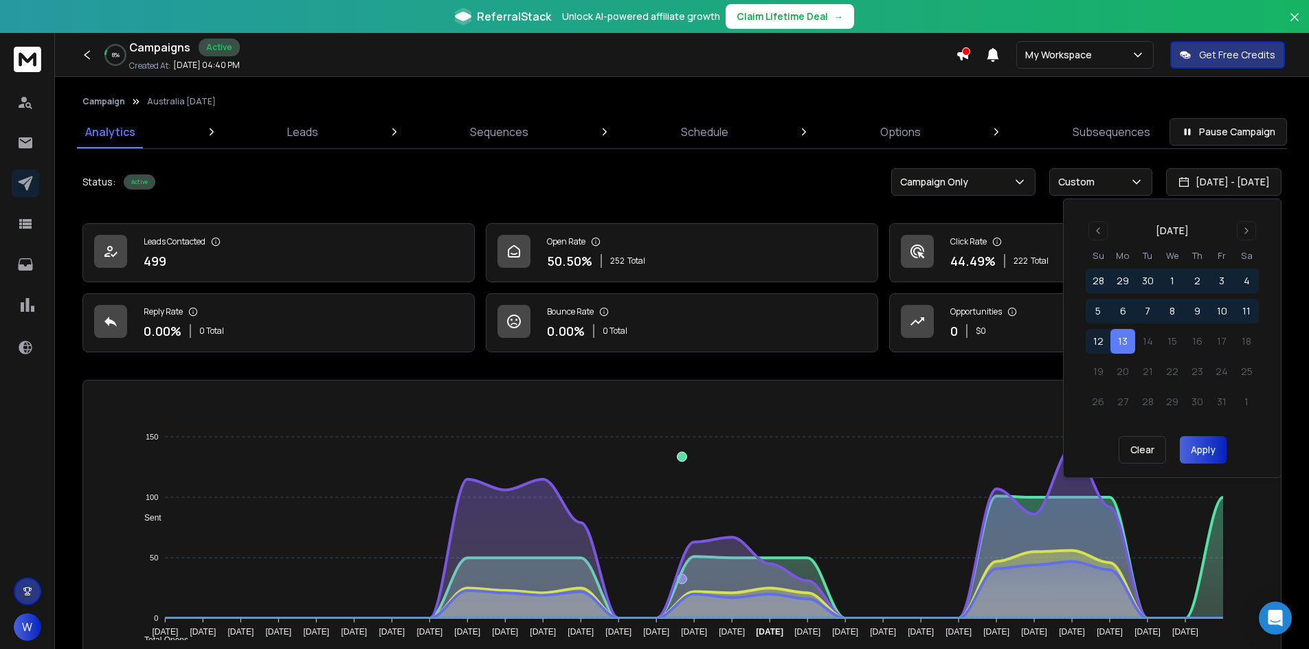
click at [1145, 312] on button "7" at bounding box center [1147, 311] width 25 height 25
click at [1121, 345] on button "13" at bounding box center [1122, 341] width 25 height 25
click at [1151, 310] on button "7" at bounding box center [1147, 311] width 25 height 25
click at [1151, 309] on button "7" at bounding box center [1147, 311] width 25 height 25
click at [1122, 343] on button "13" at bounding box center [1122, 341] width 25 height 25
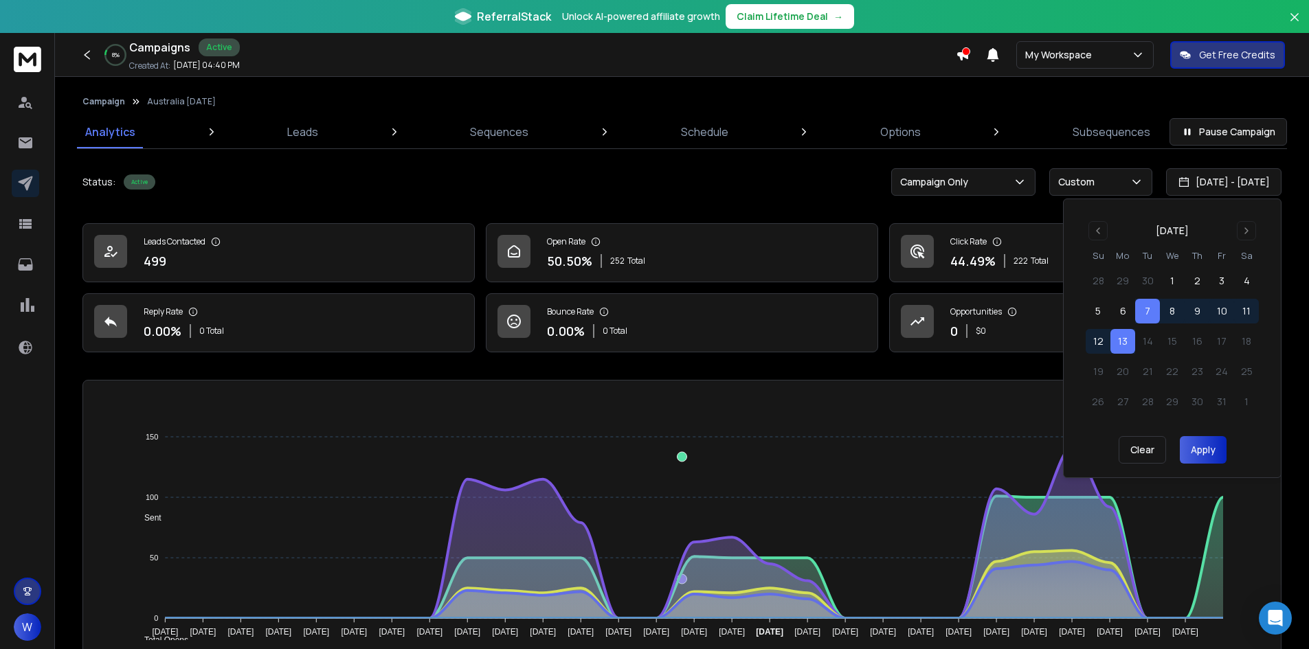
click at [1208, 455] on button "Apply" at bounding box center [1202, 449] width 47 height 27
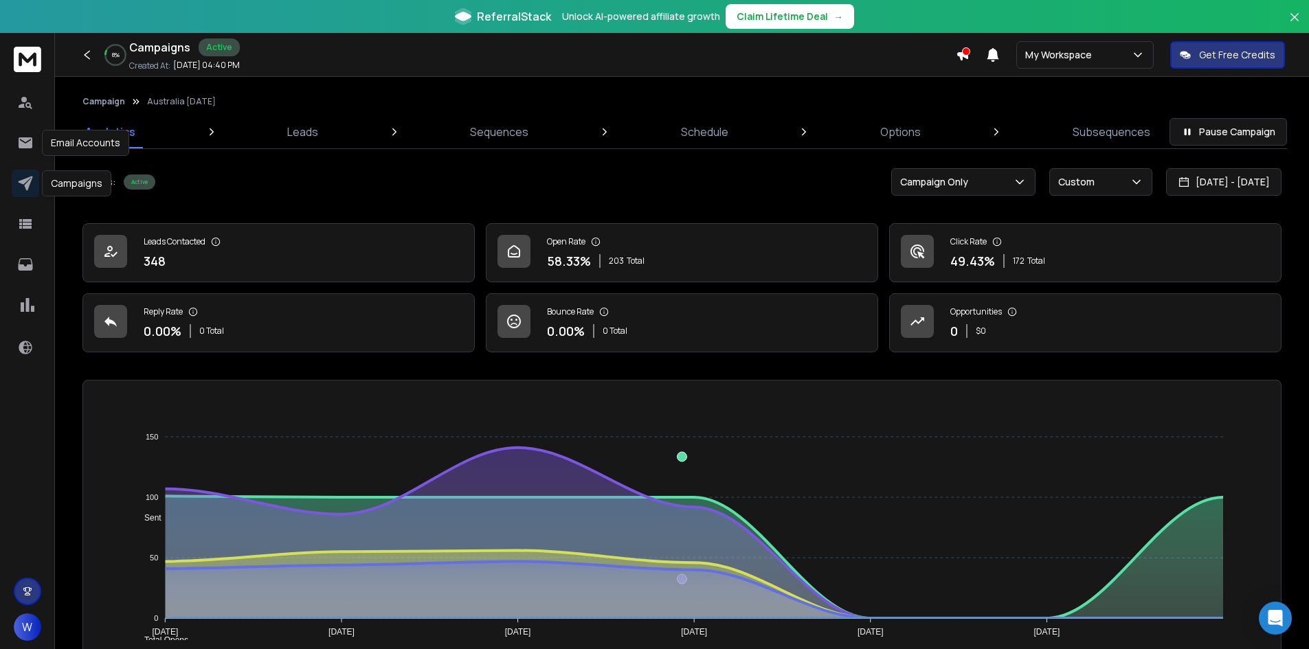
drag, startPoint x: 23, startPoint y: 131, endPoint x: 24, endPoint y: 157, distance: 26.1
click at [23, 131] on link at bounding box center [25, 142] width 27 height 27
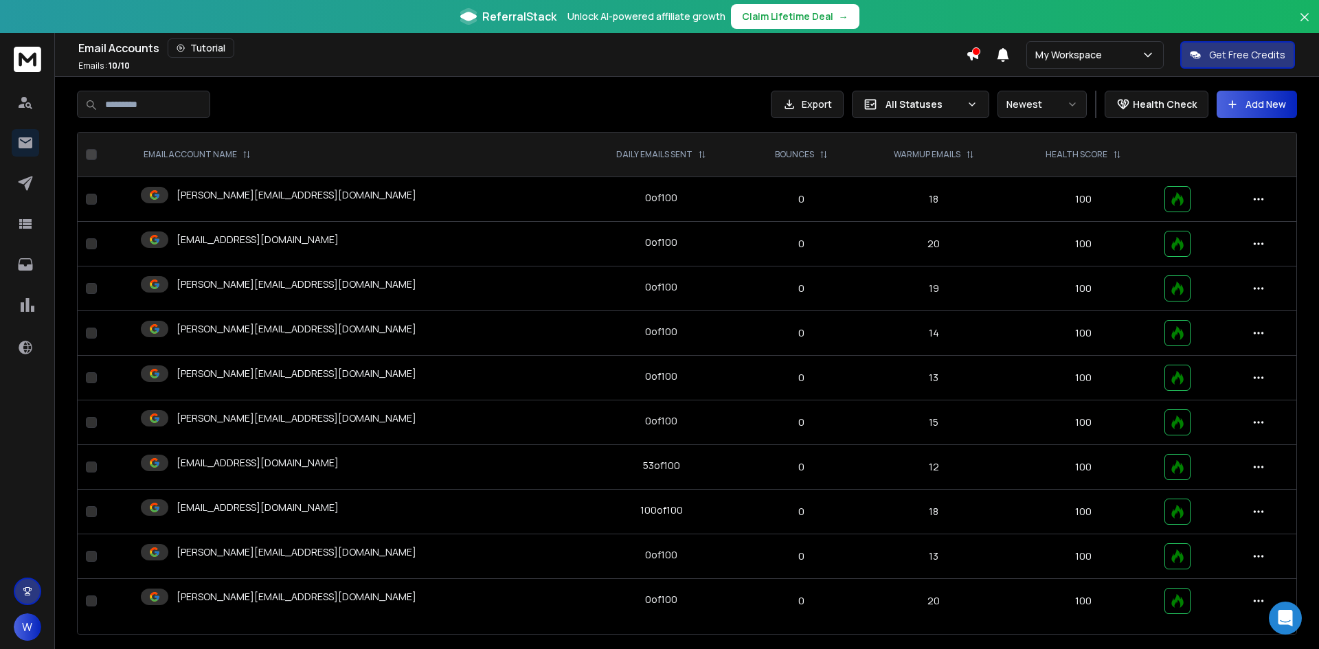
click at [1171, 205] on icon at bounding box center [1178, 199] width 14 height 14
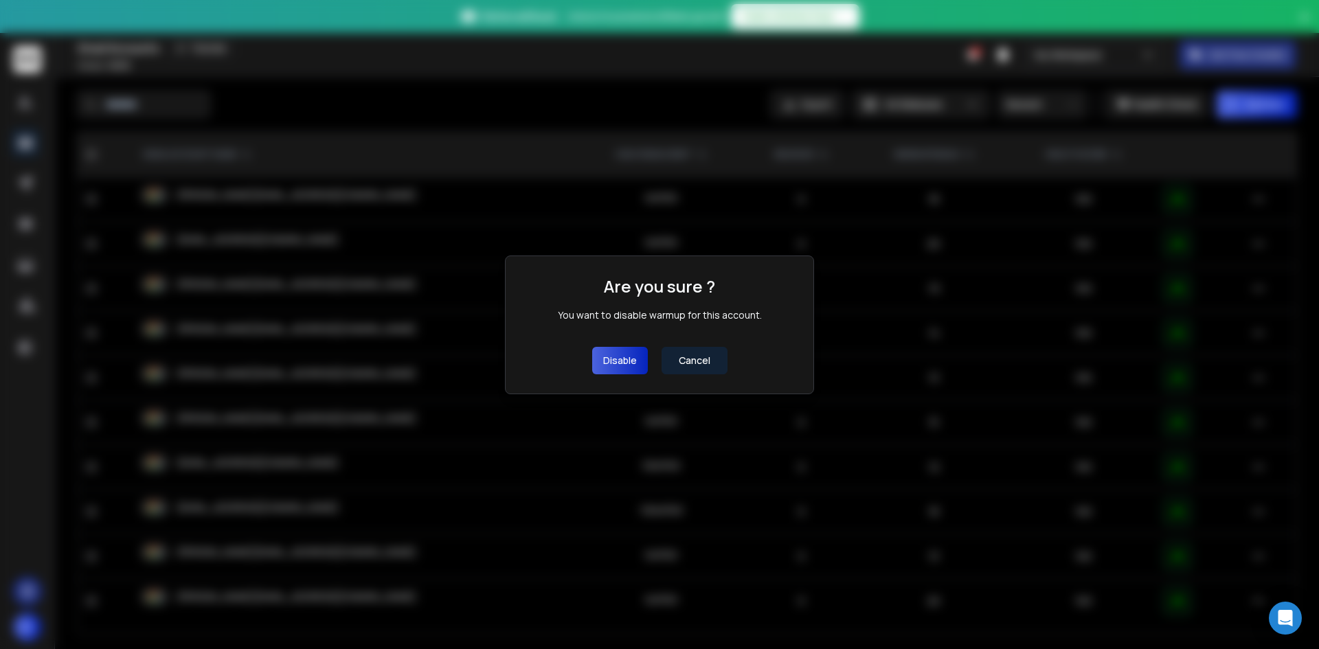
drag, startPoint x: 691, startPoint y: 361, endPoint x: 706, endPoint y: 361, distance: 15.1
click at [692, 361] on button "Cancel" at bounding box center [695, 360] width 66 height 27
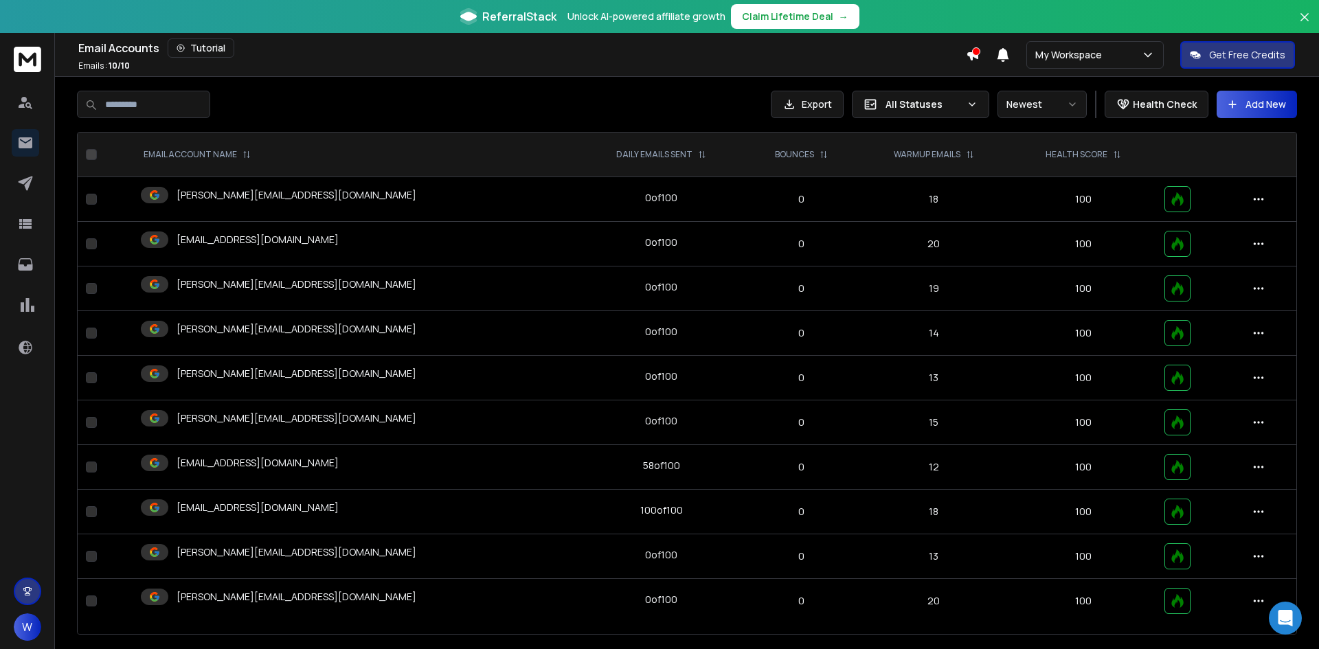
click at [214, 194] on p "kris@whatjobs.international" at bounding box center [297, 195] width 240 height 14
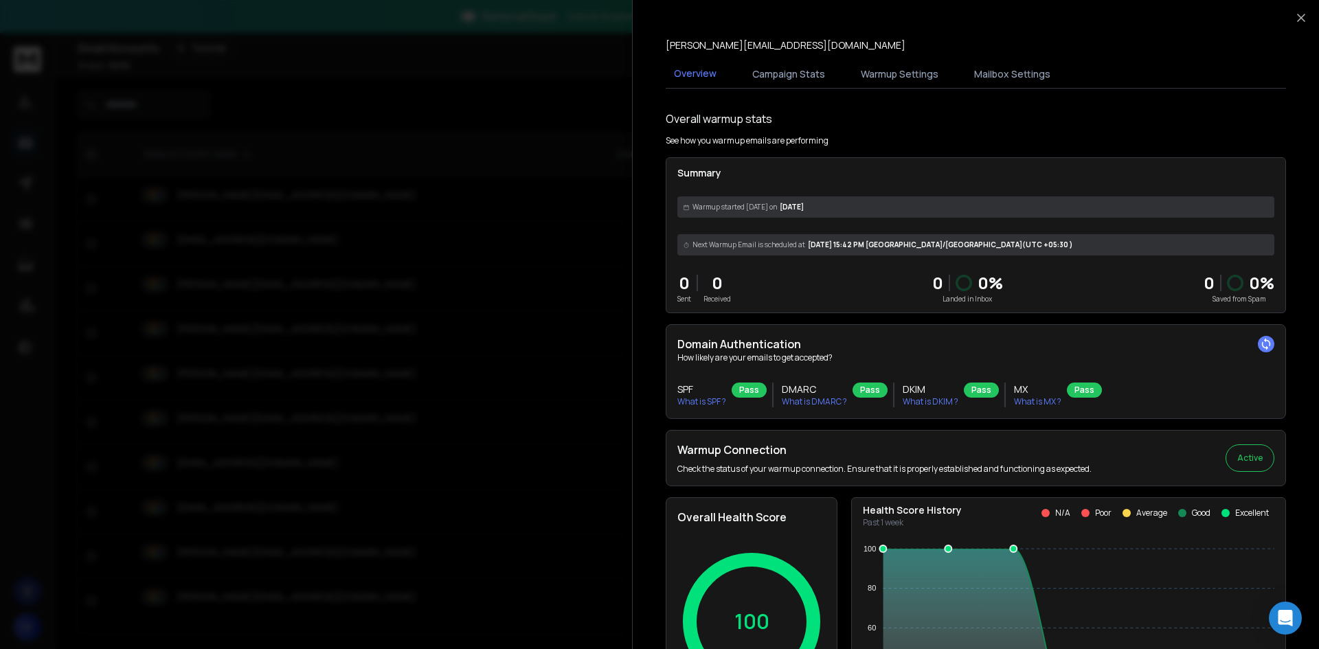
click at [1021, 64] on button "Mailbox Settings" at bounding box center [1012, 74] width 93 height 30
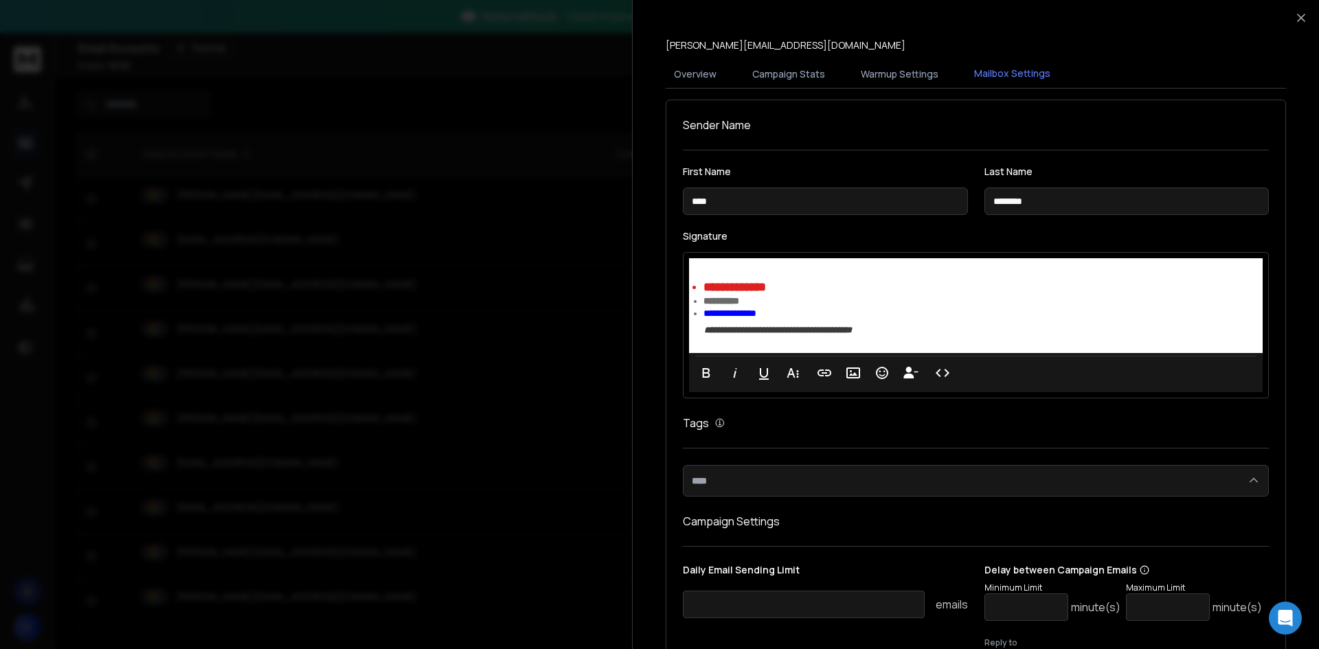
scroll to position [226, 0]
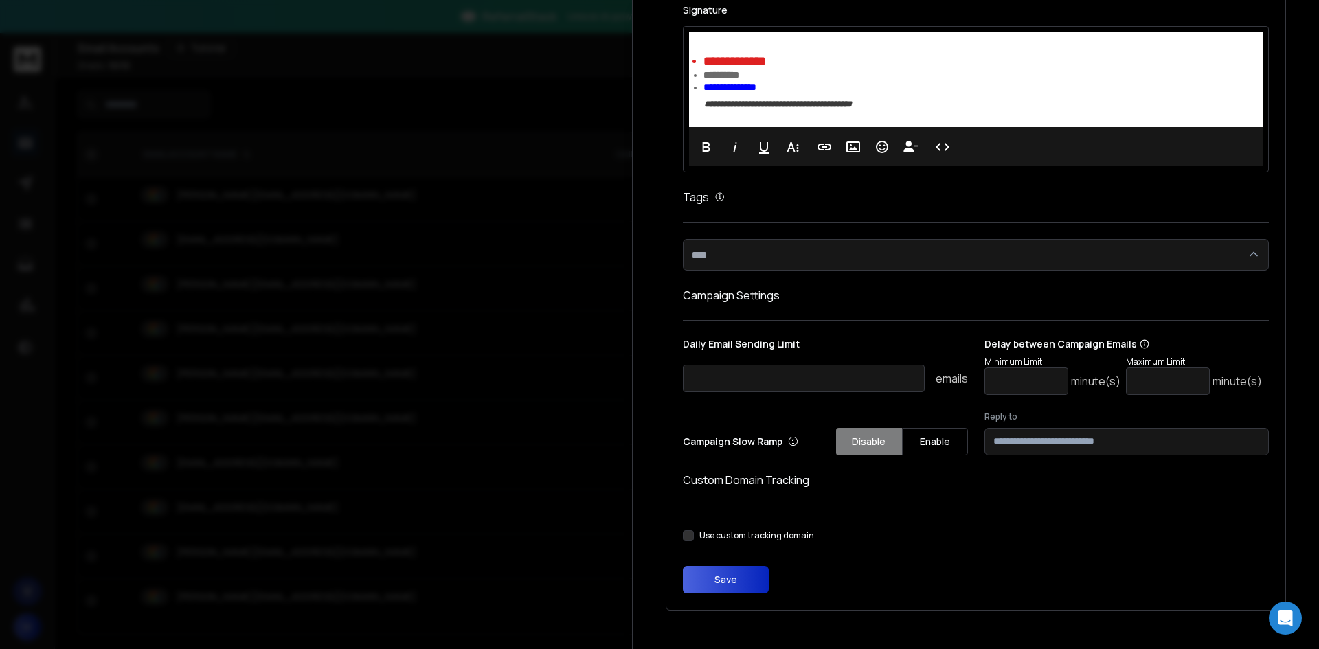
drag, startPoint x: 758, startPoint y: 363, endPoint x: 665, endPoint y: 378, distance: 94.0
click at [665, 378] on div "**********" at bounding box center [975, 211] width 653 height 842
click at [519, 394] on div at bounding box center [659, 324] width 1319 height 649
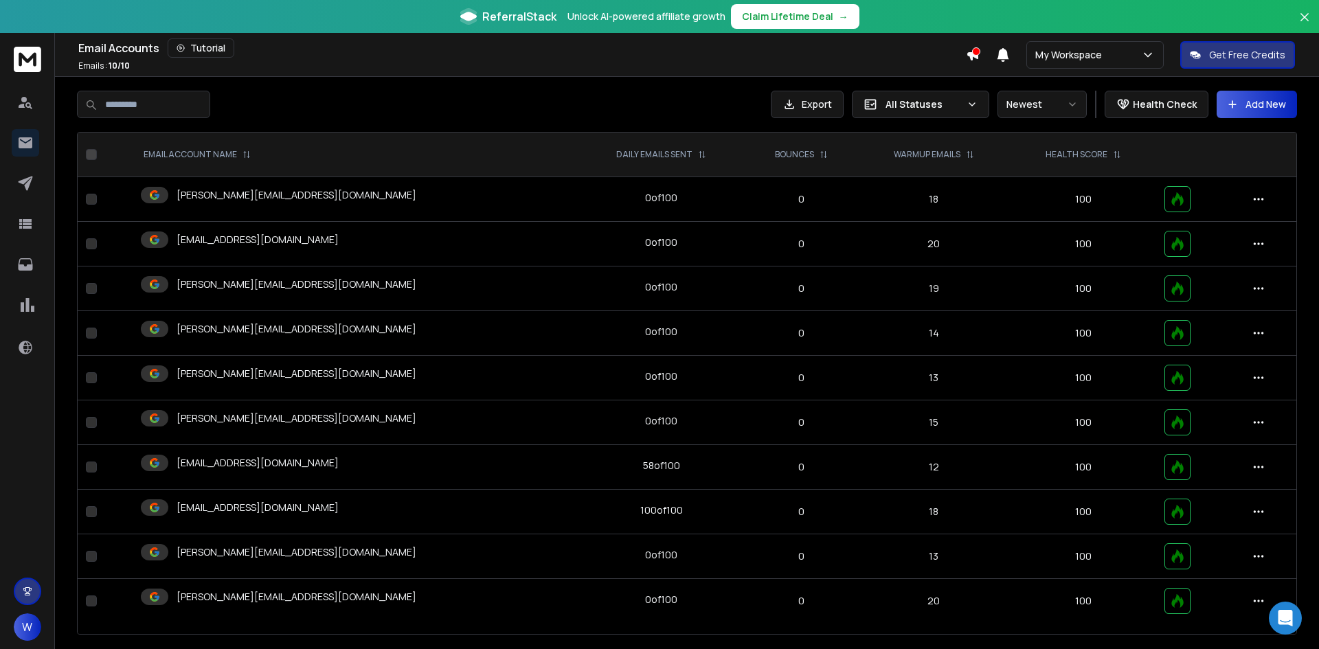
click at [199, 189] on p "kris@whatjobs.international" at bounding box center [297, 195] width 240 height 14
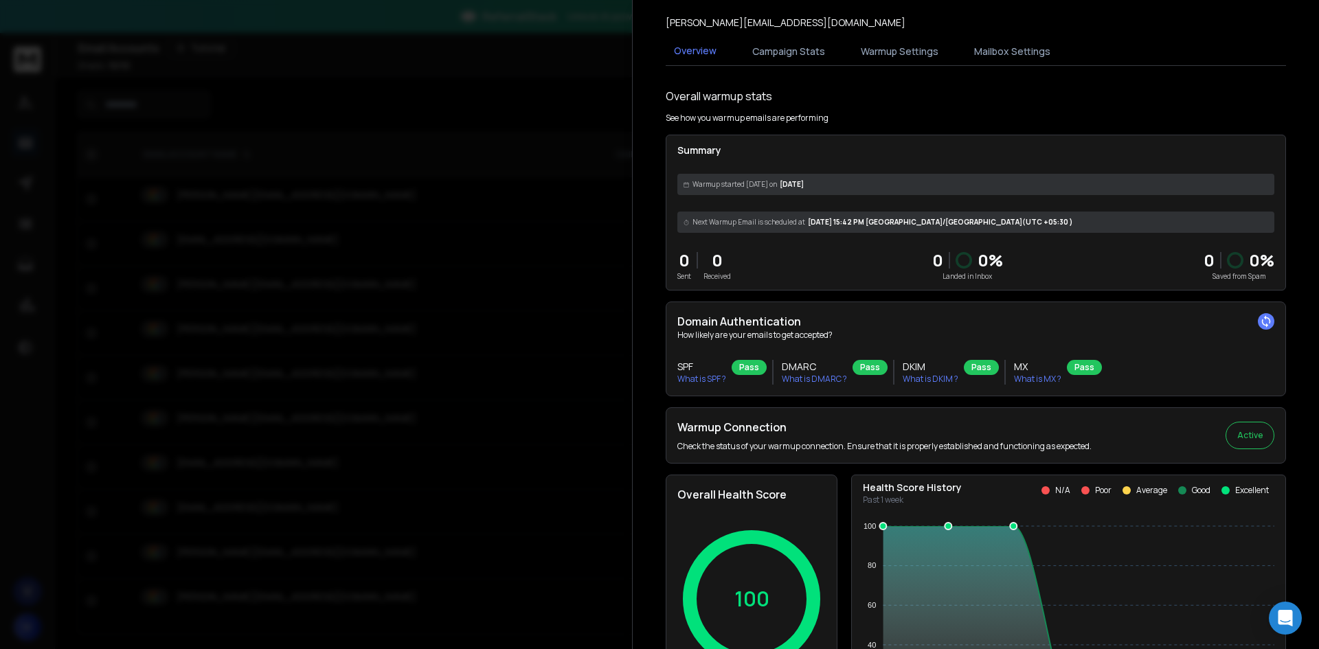
scroll to position [0, 0]
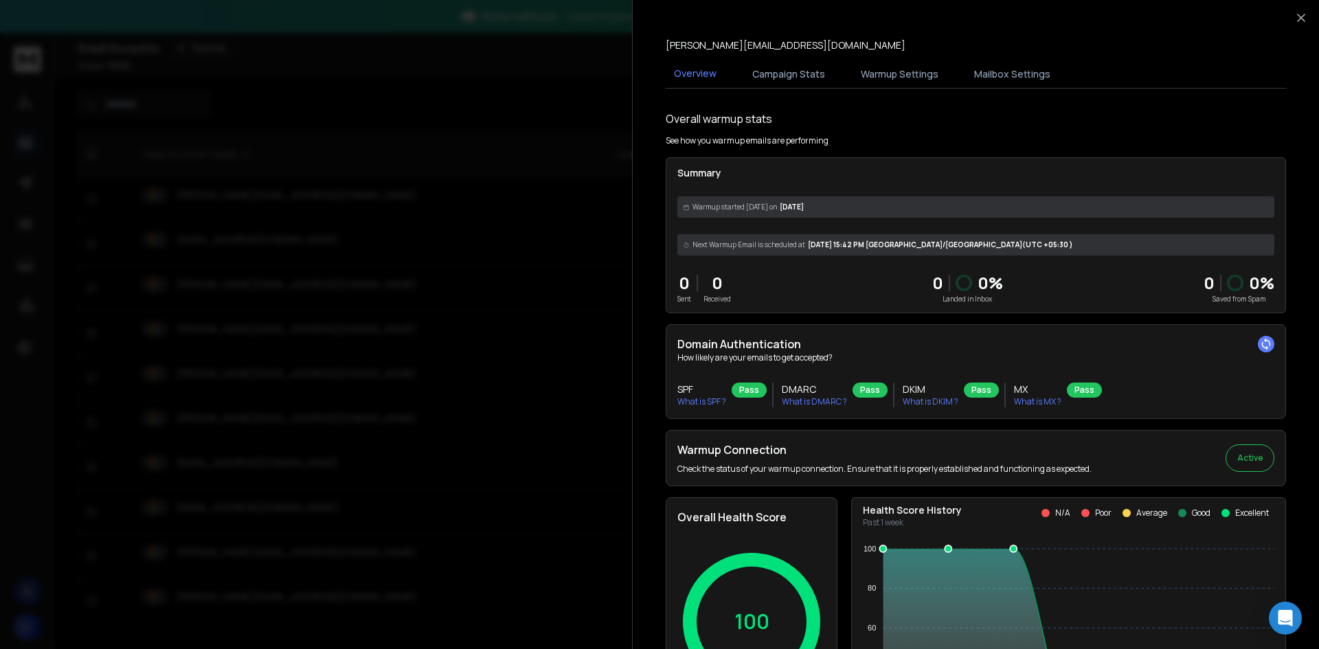
click at [787, 75] on button "Campaign Stats" at bounding box center [788, 74] width 89 height 30
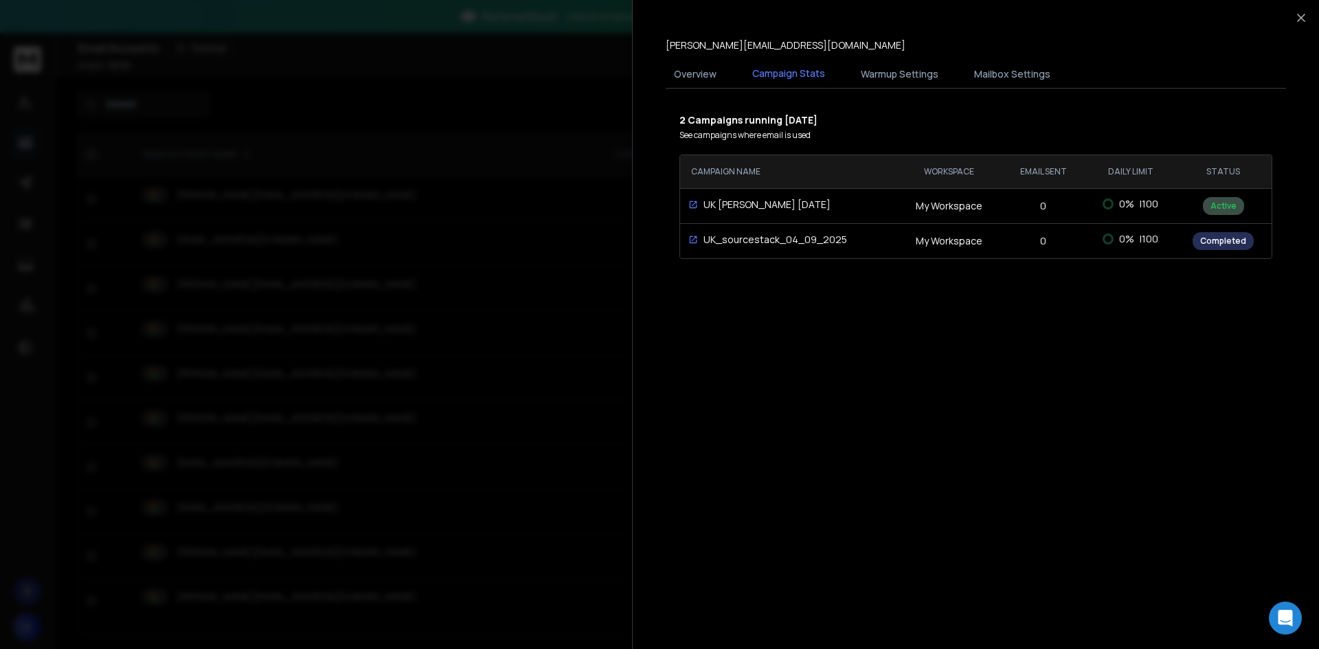
click at [891, 76] on button "Warmup Settings" at bounding box center [899, 74] width 94 height 30
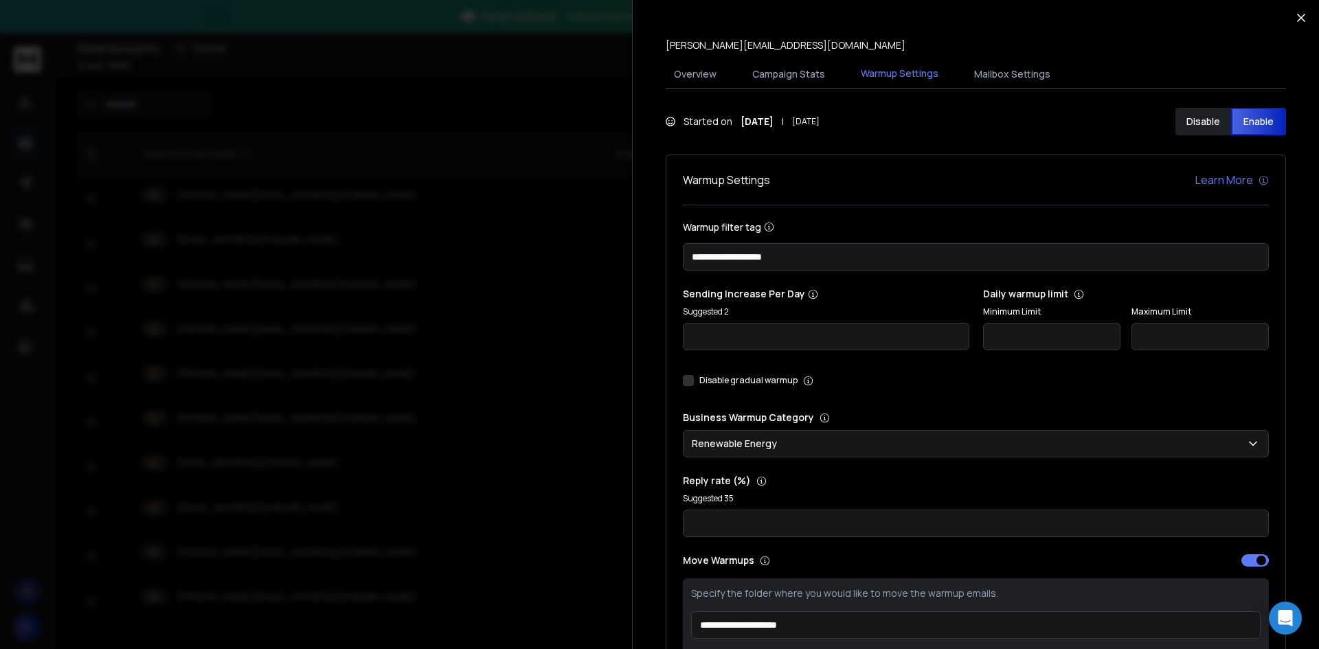
click at [1298, 16] on icon "button" at bounding box center [1301, 17] width 7 height 7
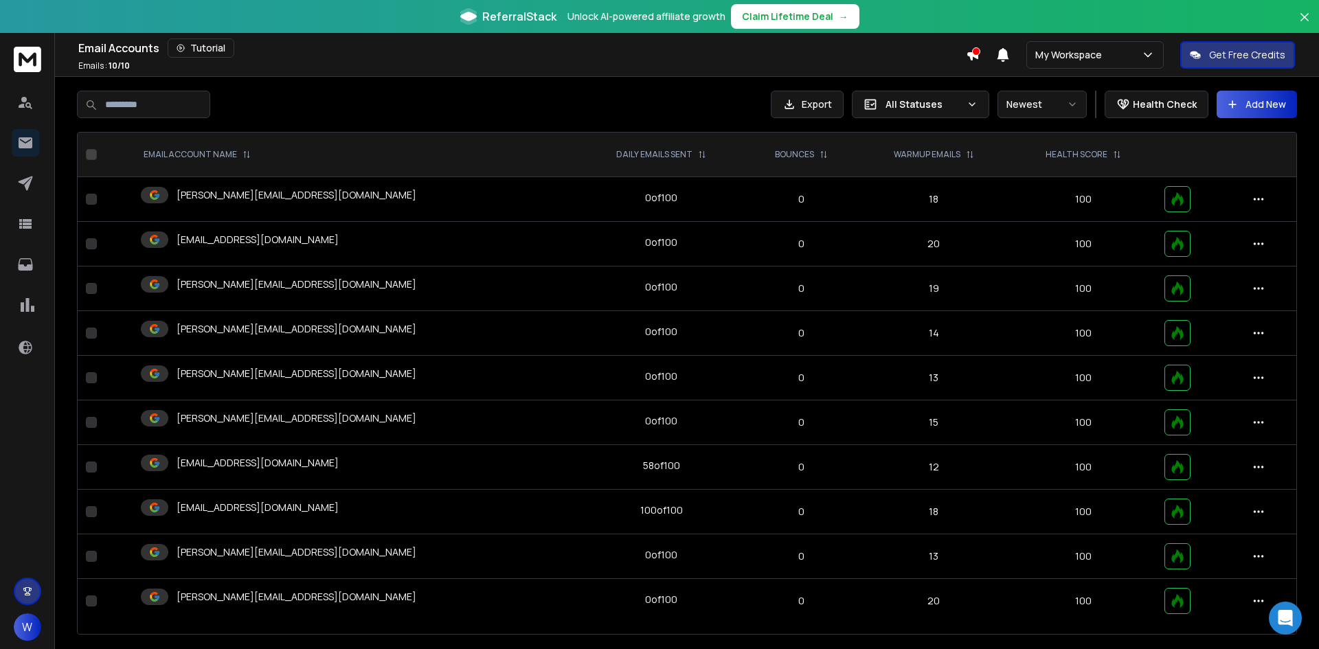
click at [236, 196] on p "kris@whatjobs.international" at bounding box center [297, 195] width 240 height 14
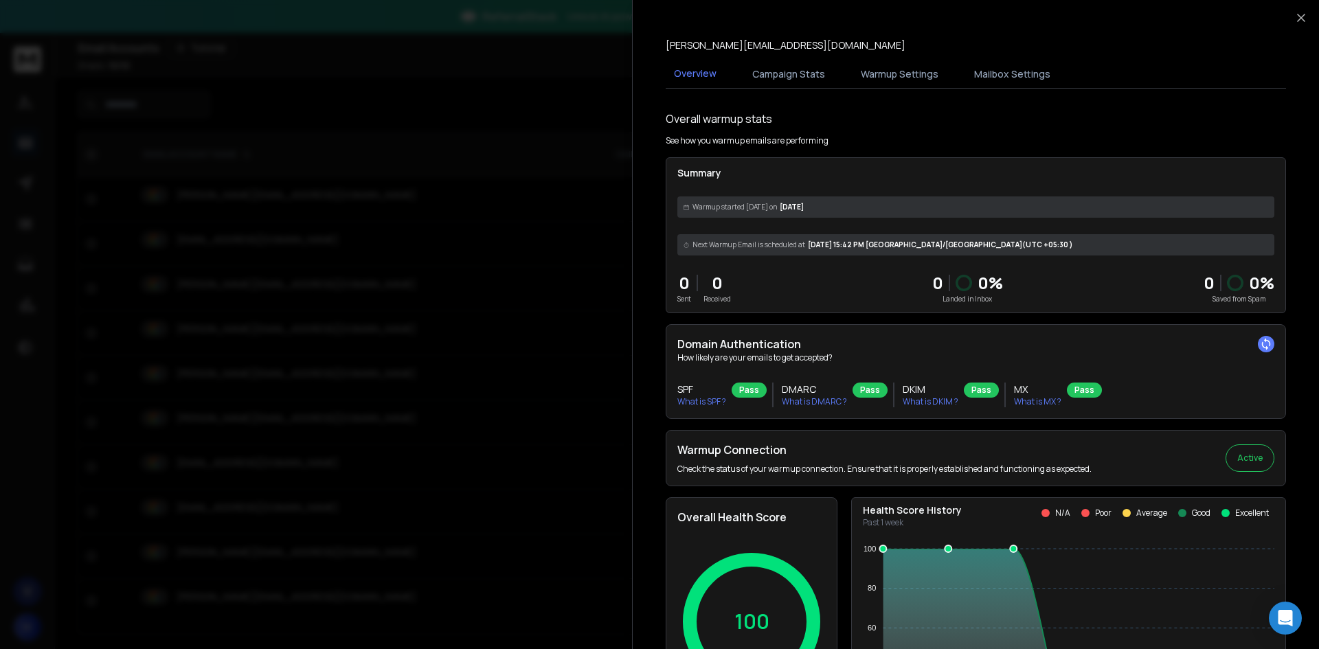
click at [789, 58] on div "kris@whatjobs.international Overview Campaign Stats Warmup Settings Mailbox Set…" at bounding box center [975, 563] width 653 height 1095
click at [996, 63] on button "Mailbox Settings" at bounding box center [1012, 74] width 93 height 30
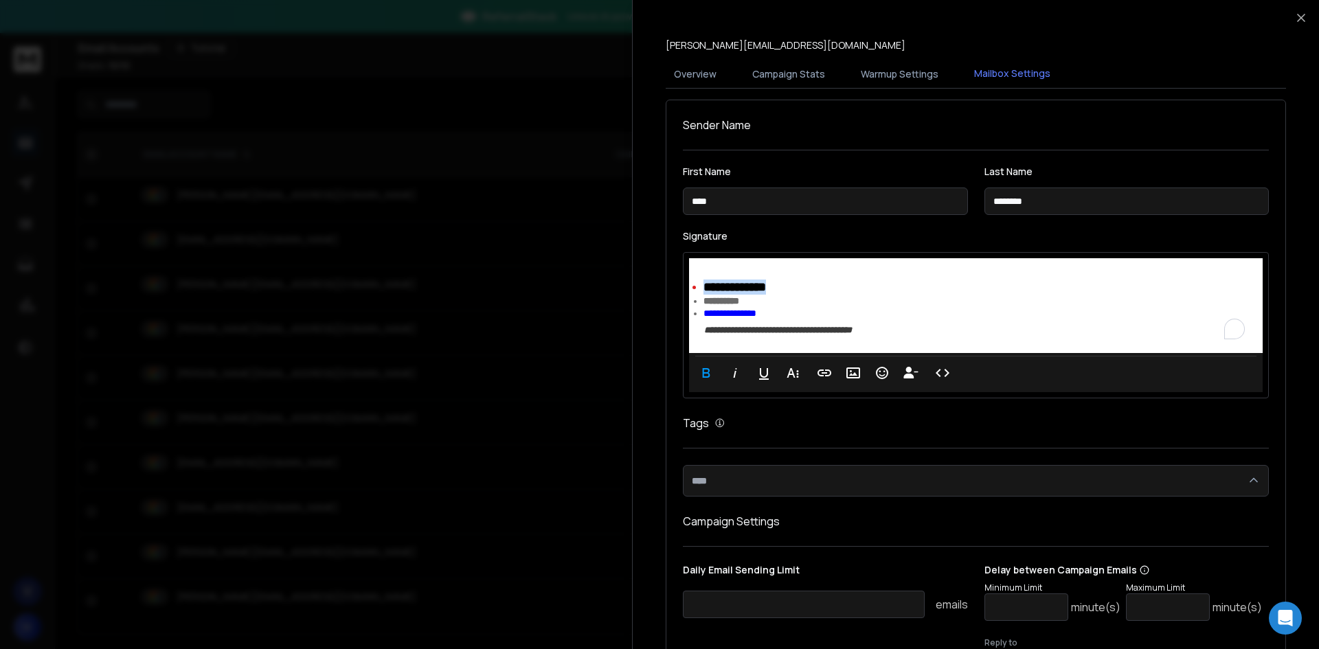
drag, startPoint x: 793, startPoint y: 287, endPoint x: 704, endPoint y: 286, distance: 89.3
click at [704, 286] on li "**********" at bounding box center [975, 287] width 545 height 15
copy strong "**********"
click at [1298, 25] on div "**********" at bounding box center [975, 324] width 687 height 649
click at [1299, 23] on icon "button" at bounding box center [1301, 18] width 14 height 14
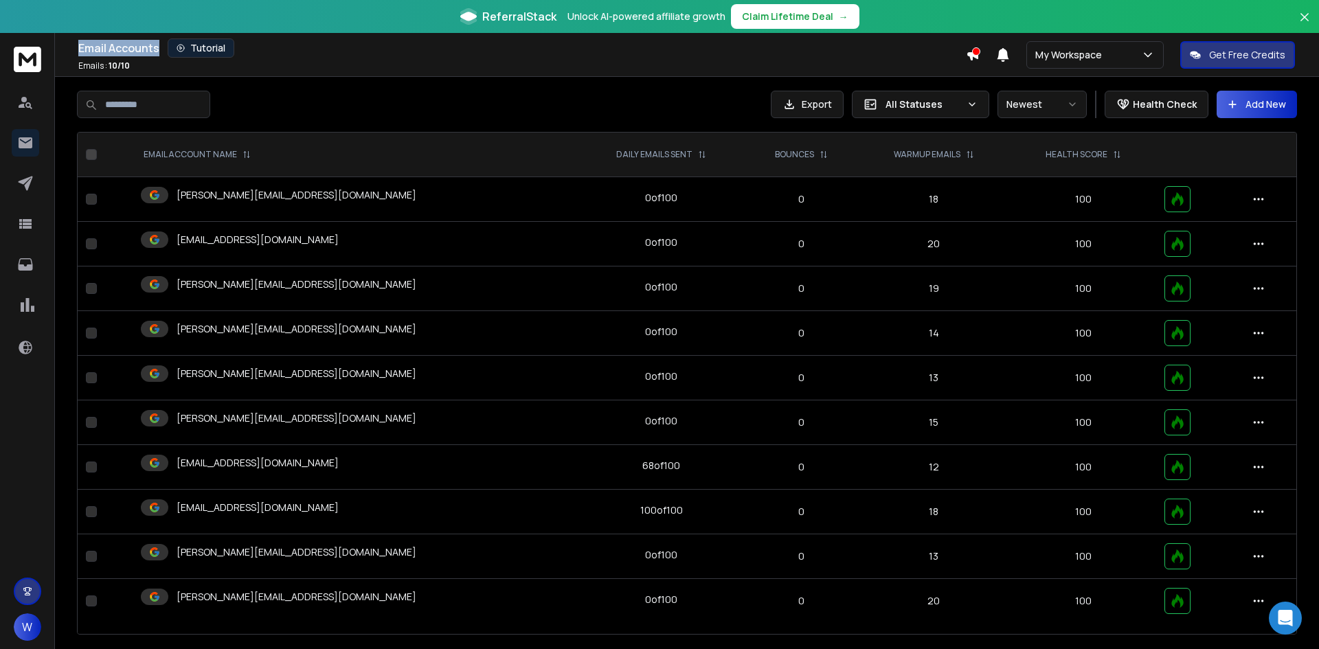
drag, startPoint x: 79, startPoint y: 47, endPoint x: 172, endPoint y: 47, distance: 93.4
click at [172, 47] on div "Email Accounts Tutorial" at bounding box center [522, 47] width 888 height 19
click at [297, 52] on div "Email Accounts Tutorial" at bounding box center [522, 47] width 888 height 19
drag, startPoint x: 76, startPoint y: 65, endPoint x: 139, endPoint y: 67, distance: 63.9
click at [139, 67] on div "Email Accounts Tutorial Emails : 10 / 10 My Workspace Get Free Credits" at bounding box center [659, 55] width 1319 height 44
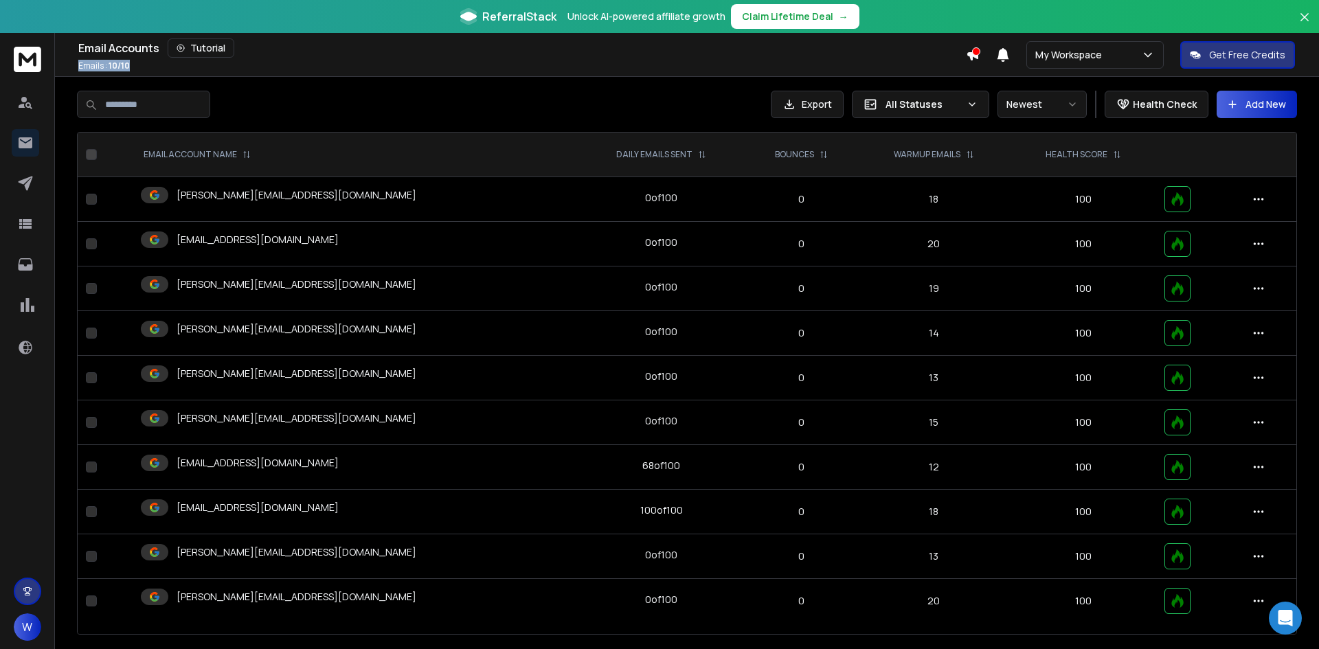
click at [155, 68] on div "Emails : 10 / 10" at bounding box center [522, 65] width 888 height 11
drag, startPoint x: 157, startPoint y: 68, endPoint x: 98, endPoint y: 73, distance: 60.0
click at [77, 70] on div "Email Accounts Tutorial Emails : 10 / 10 My Workspace Get Free Credits" at bounding box center [659, 55] width 1319 height 44
click at [181, 74] on div "Email Accounts Tutorial Emails : 10 / 10 My Workspace Get Free Credits" at bounding box center [659, 55] width 1319 height 44
click at [166, 71] on div "Emails : 10 / 10" at bounding box center [522, 65] width 888 height 11
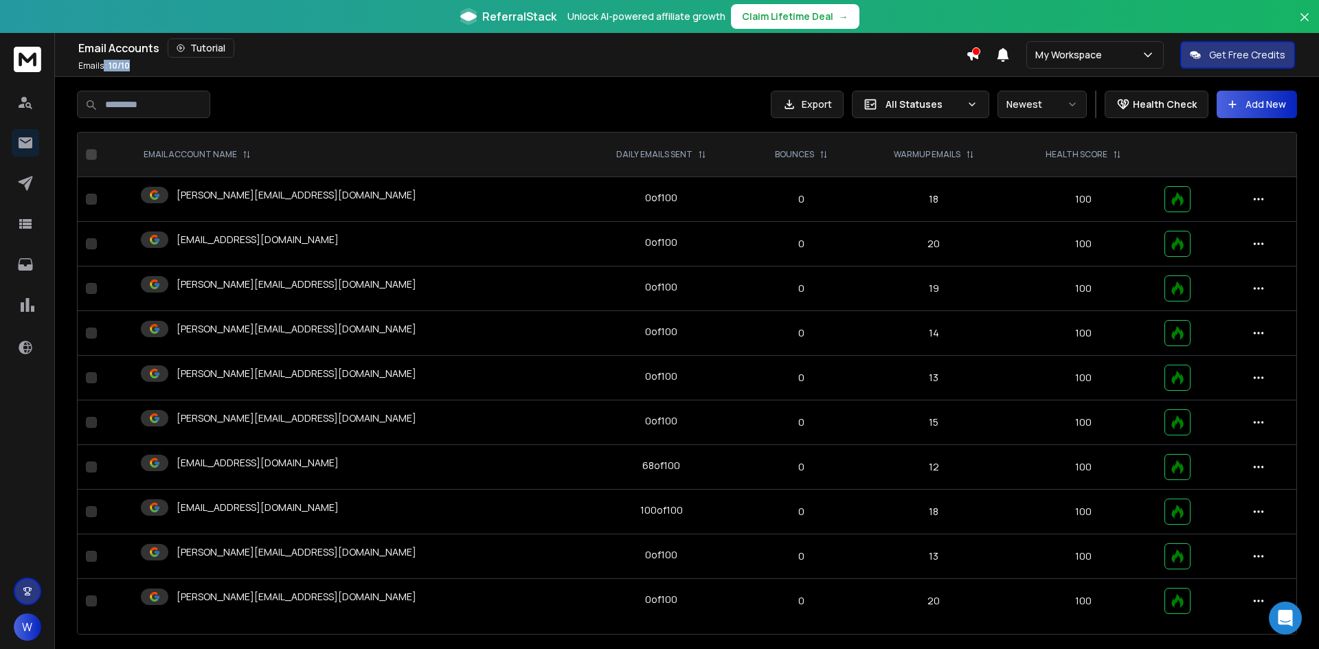
drag, startPoint x: 102, startPoint y: 61, endPoint x: 152, endPoint y: 63, distance: 50.9
click at [152, 63] on div "Emails : 10 / 10" at bounding box center [522, 65] width 888 height 11
click at [185, 66] on div "Emails : 10 / 10" at bounding box center [522, 65] width 888 height 11
drag, startPoint x: 133, startPoint y: 62, endPoint x: 109, endPoint y: 68, distance: 25.5
click at [109, 68] on span "10 / 10" at bounding box center [119, 66] width 21 height 12
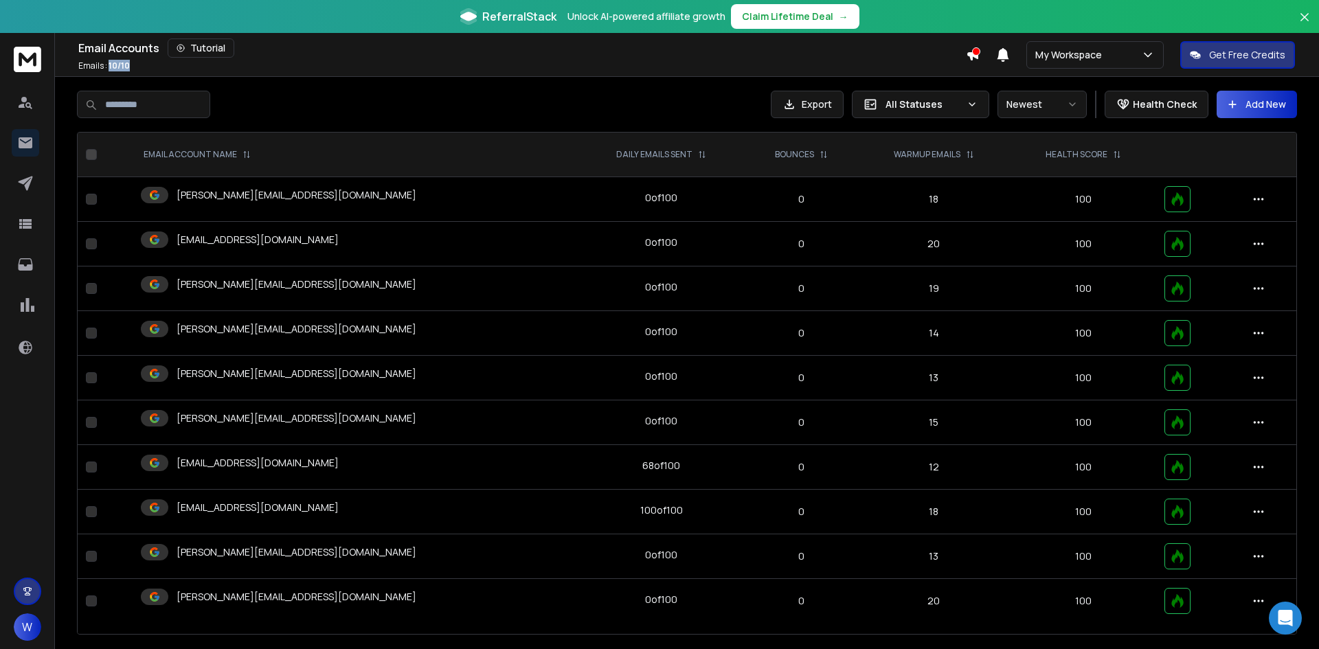
click at [179, 68] on div "Emails : 10 / 10" at bounding box center [522, 65] width 888 height 11
click at [23, 172] on link at bounding box center [25, 183] width 27 height 27
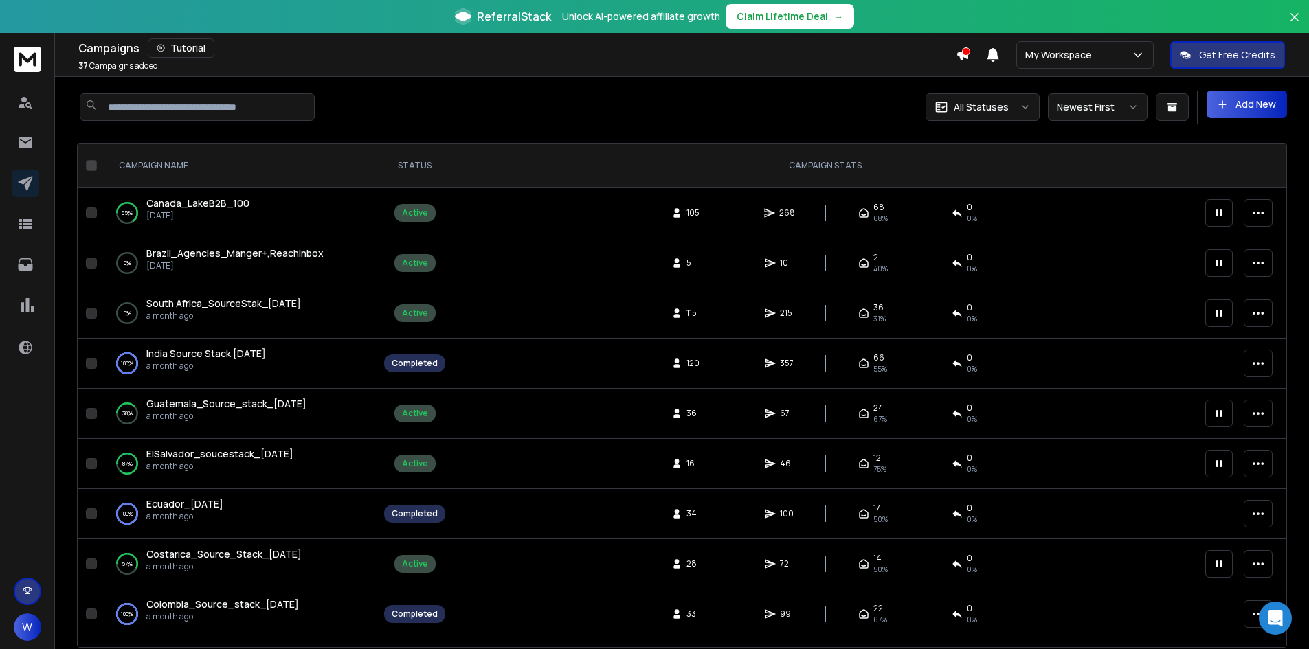
click at [517, 461] on div "16 46 12 75 % 0 0 %" at bounding box center [825, 464] width 727 height 22
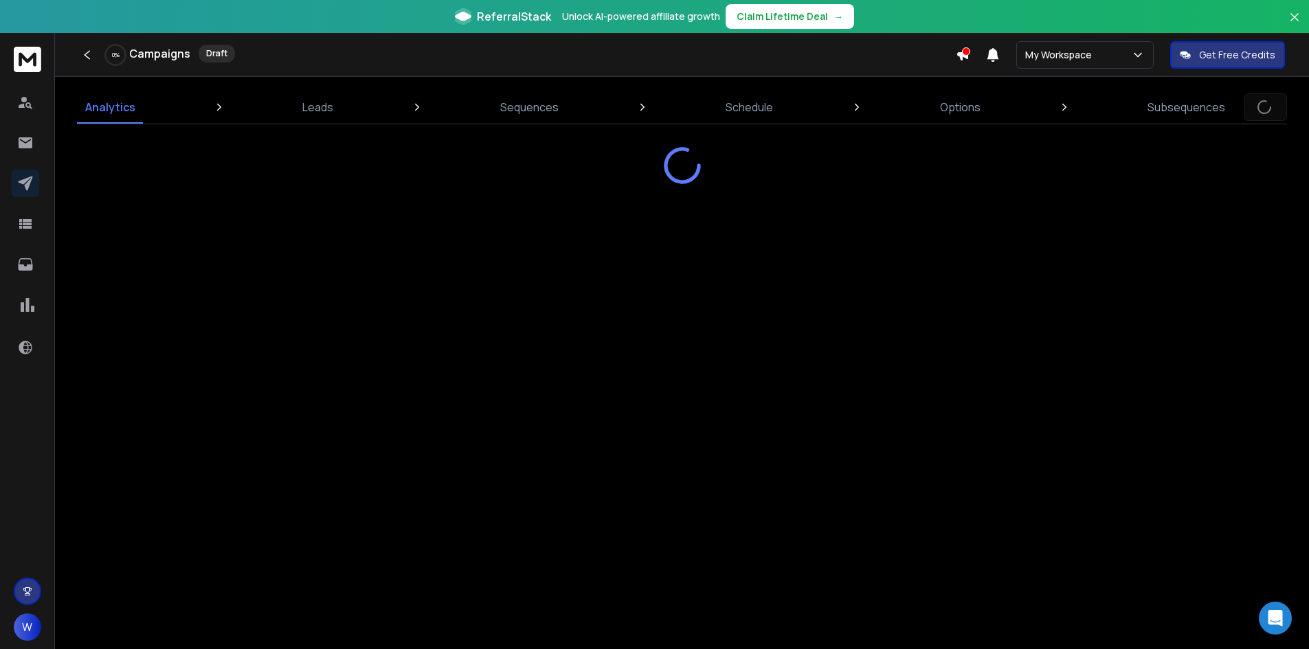
drag, startPoint x: 85, startPoint y: 55, endPoint x: 164, endPoint y: 141, distance: 116.7
click at [85, 55] on icon at bounding box center [86, 54] width 5 height 9
